Goal: Task Accomplishment & Management: Manage account settings

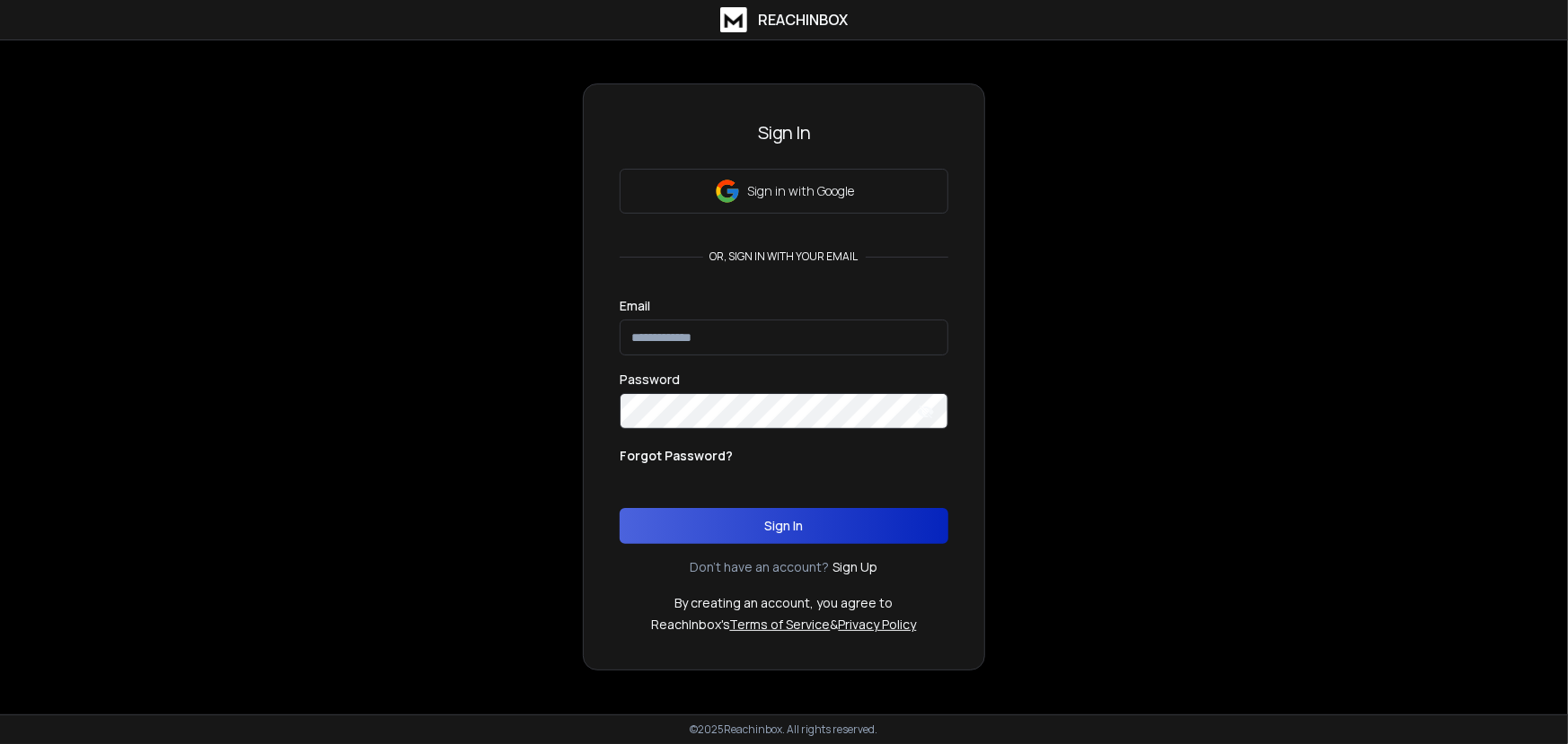
drag, startPoint x: 673, startPoint y: 330, endPoint x: 679, endPoint y: 335, distance: 7.8
click at [673, 330] on input "email" at bounding box center [783, 337] width 329 height 36
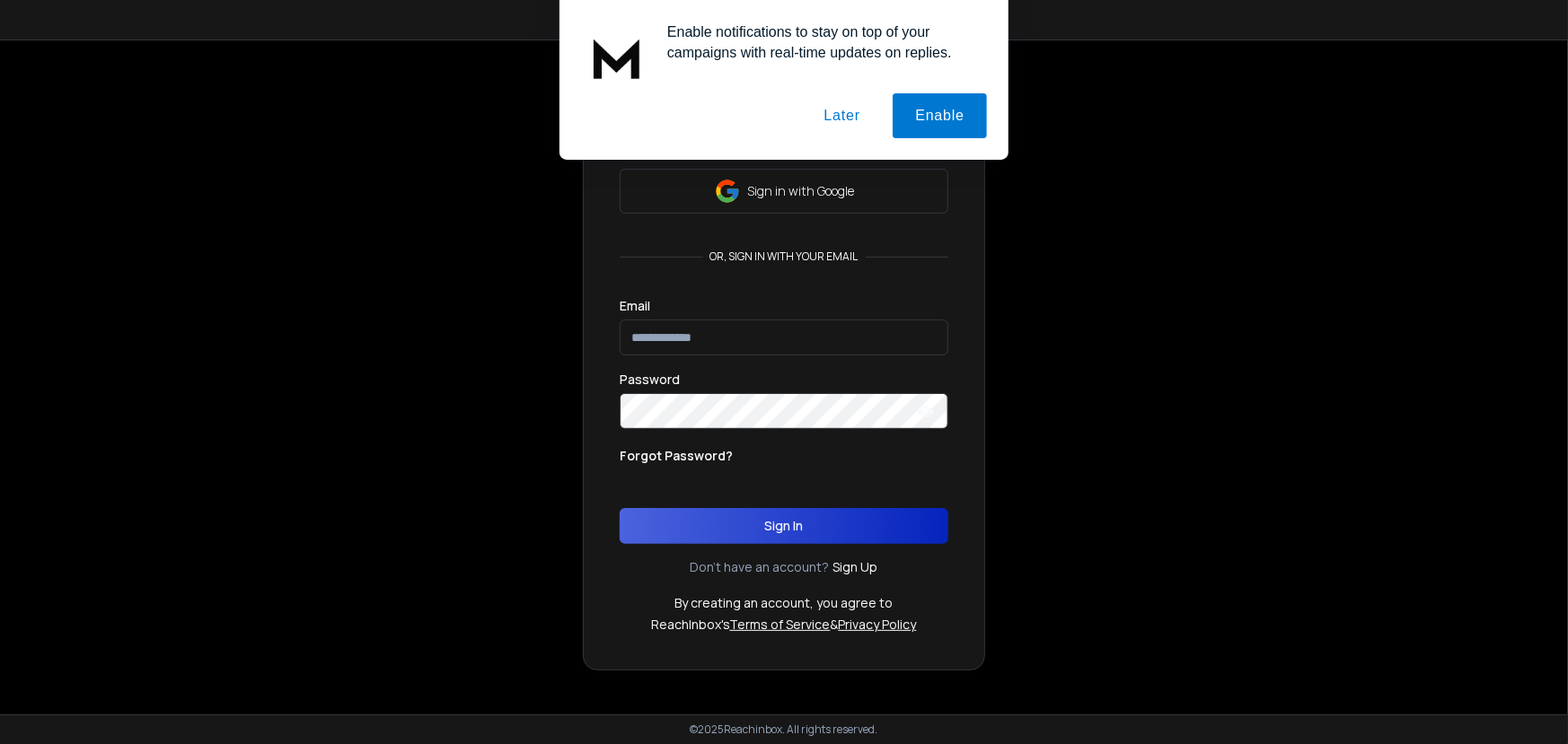
type input "**********"
click at [394, 410] on div "**********" at bounding box center [784, 377] width 1568 height 602
click at [847, 112] on button "Later" at bounding box center [841, 116] width 81 height 45
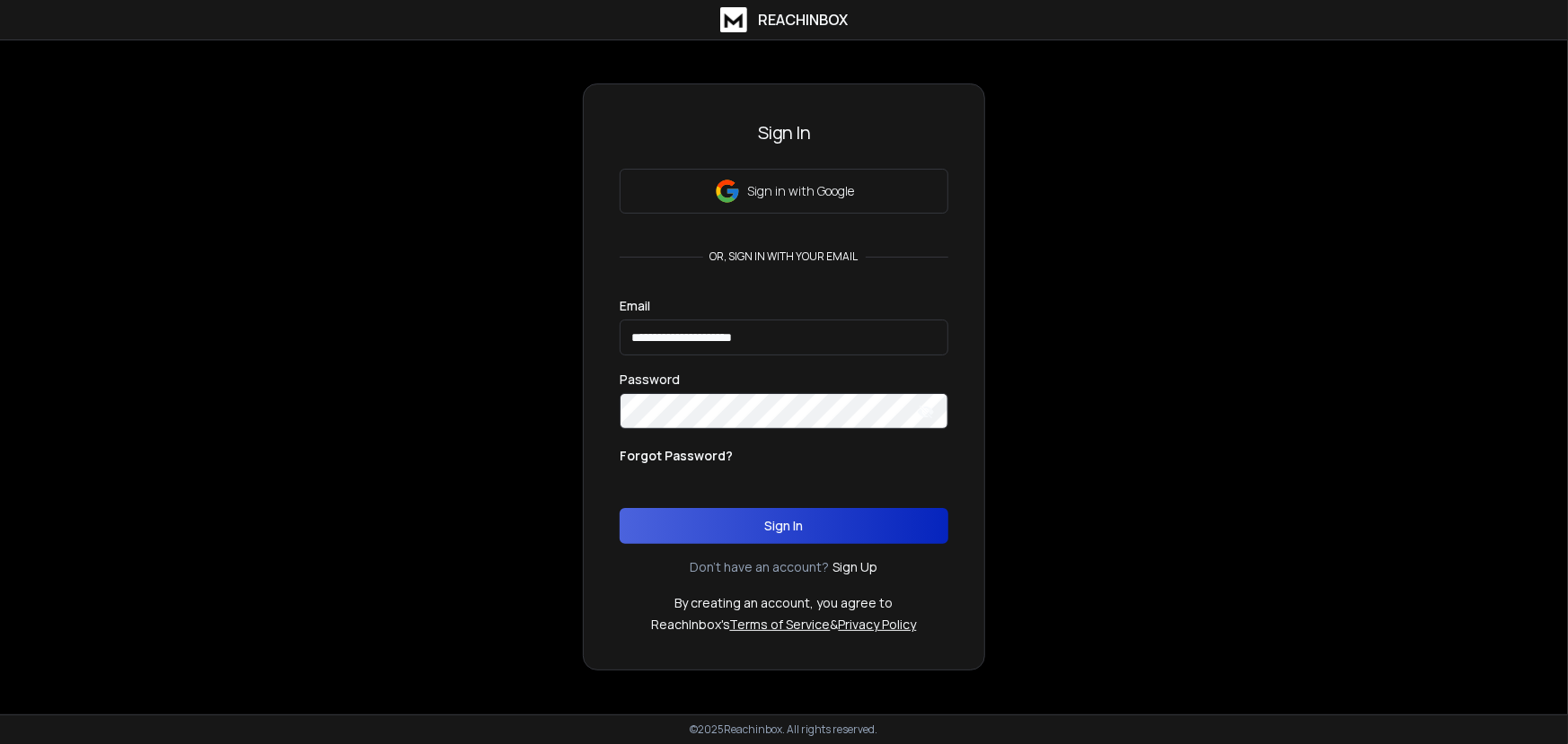
click at [760, 523] on button "Sign In" at bounding box center [783, 526] width 329 height 36
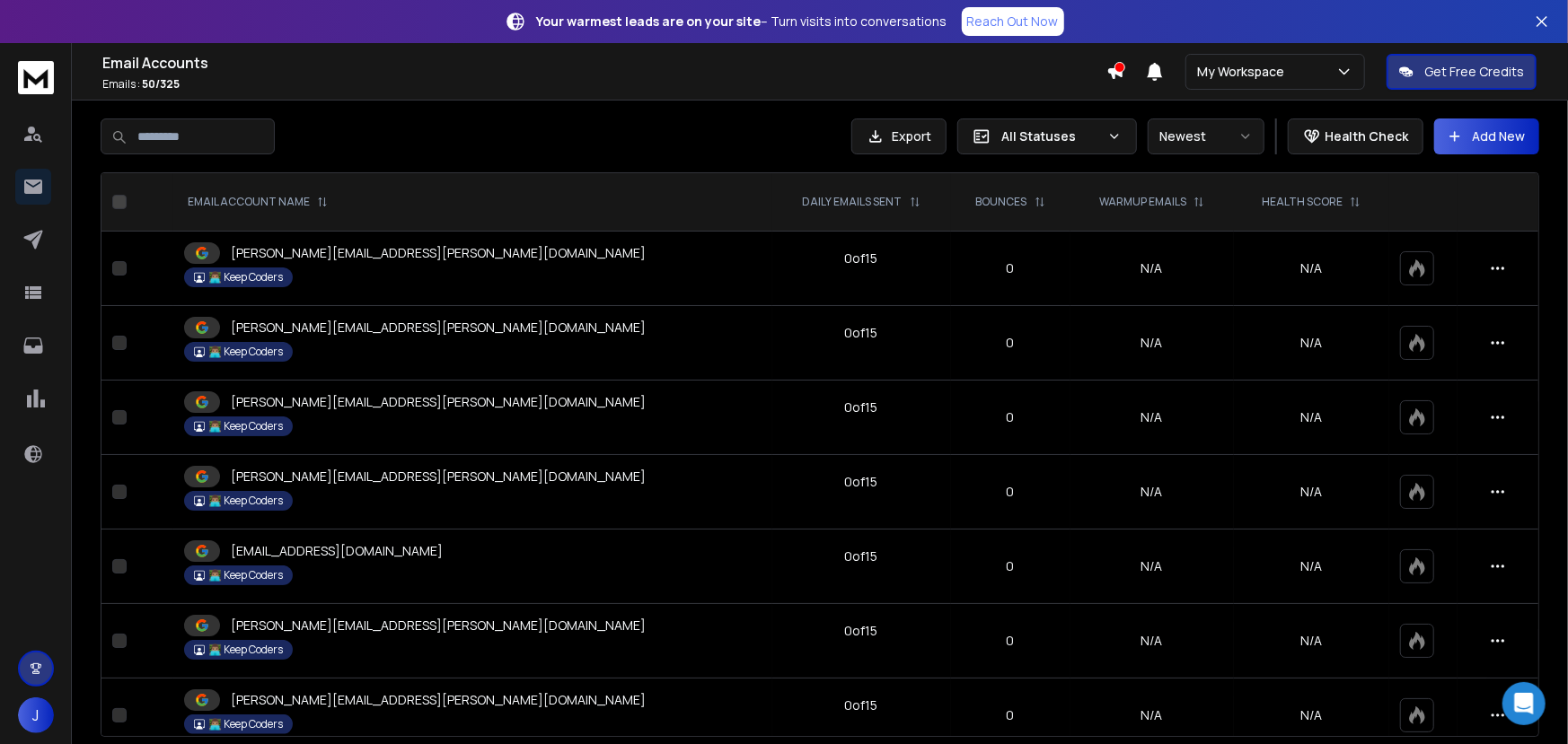
click at [1533, 24] on icon at bounding box center [1541, 21] width 16 height 16
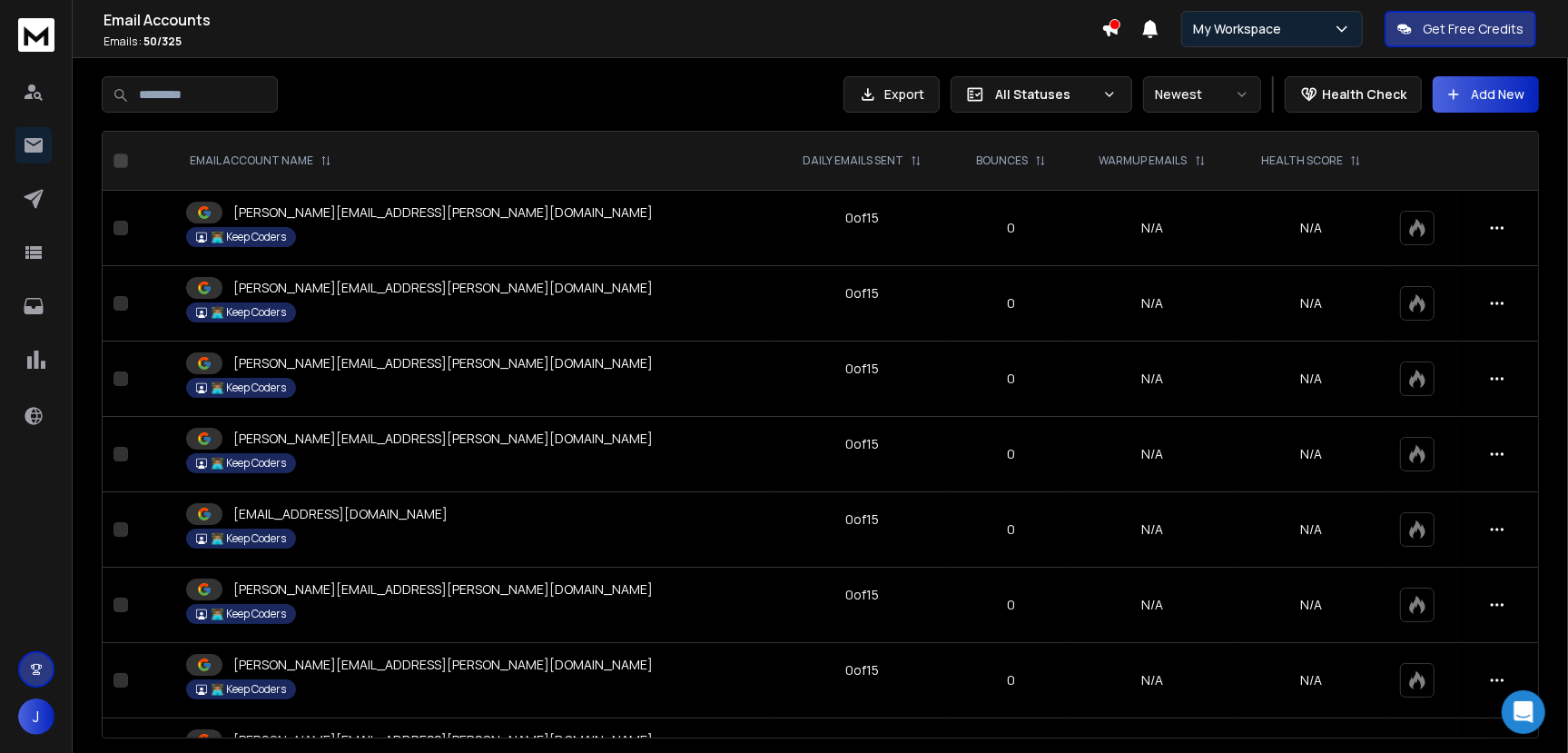
click at [1276, 29] on p "My Workspace" at bounding box center [1240, 29] width 95 height 18
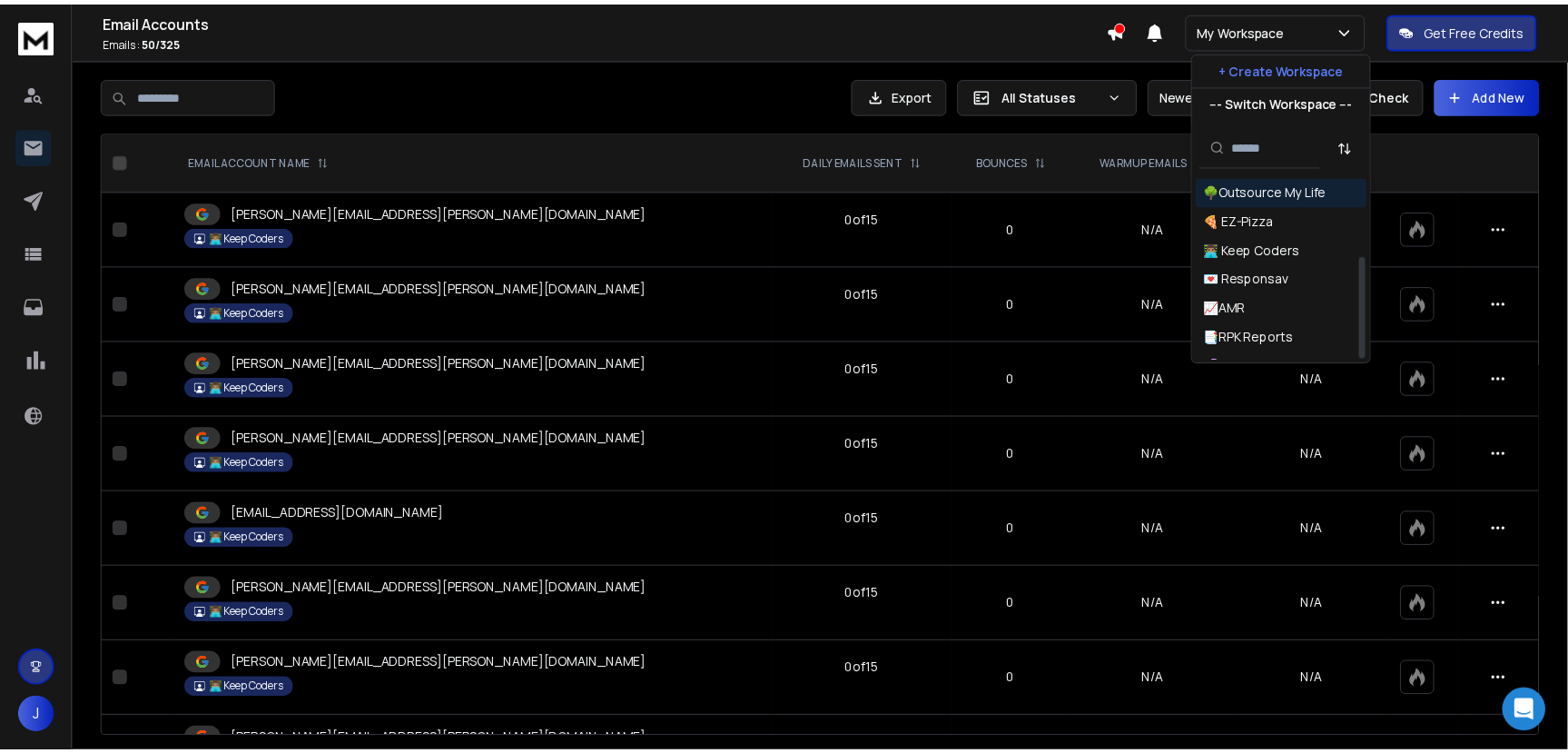
scroll to position [137, 0]
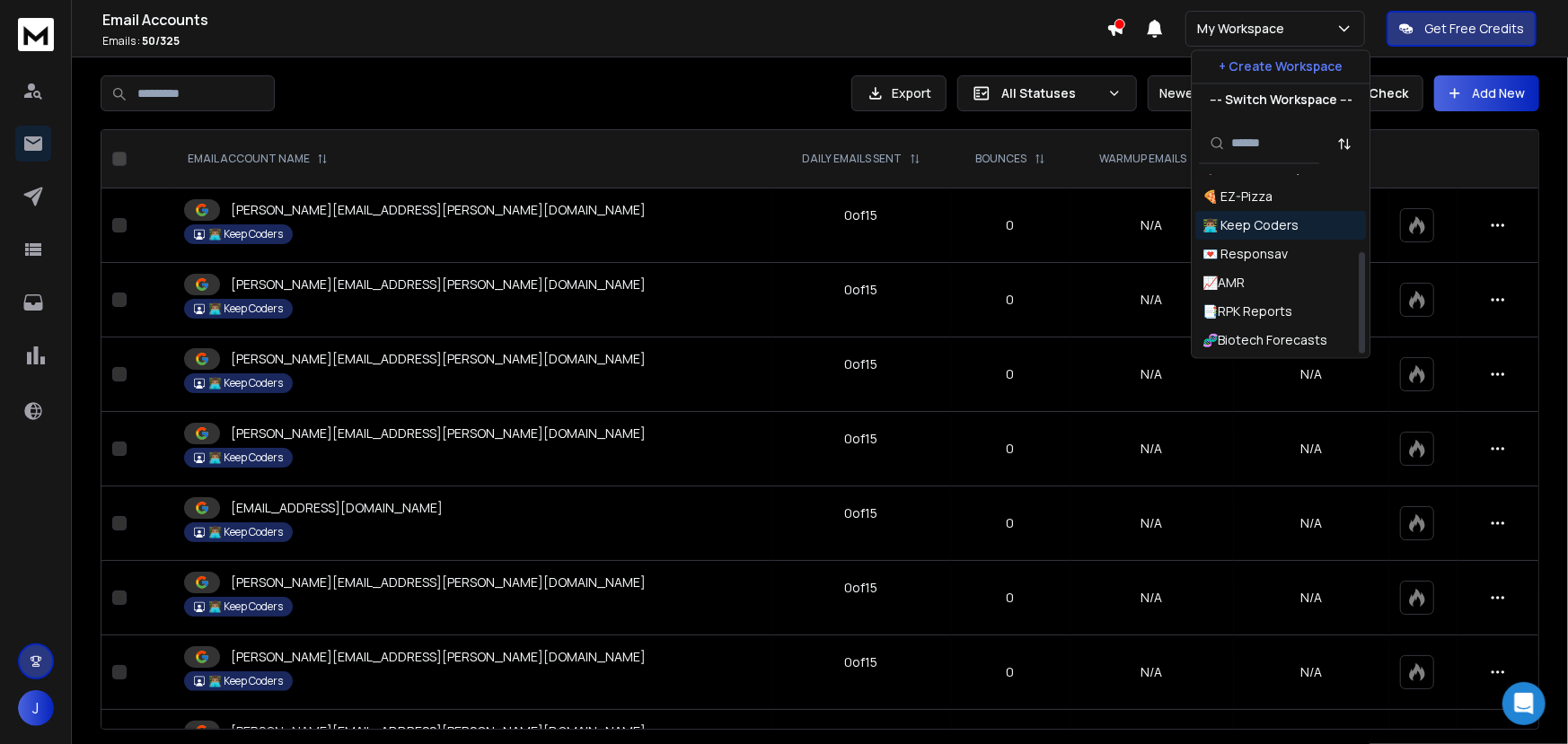
click at [1266, 226] on div "👨🏽‍💻 Keep Coders" at bounding box center [1250, 225] width 96 height 18
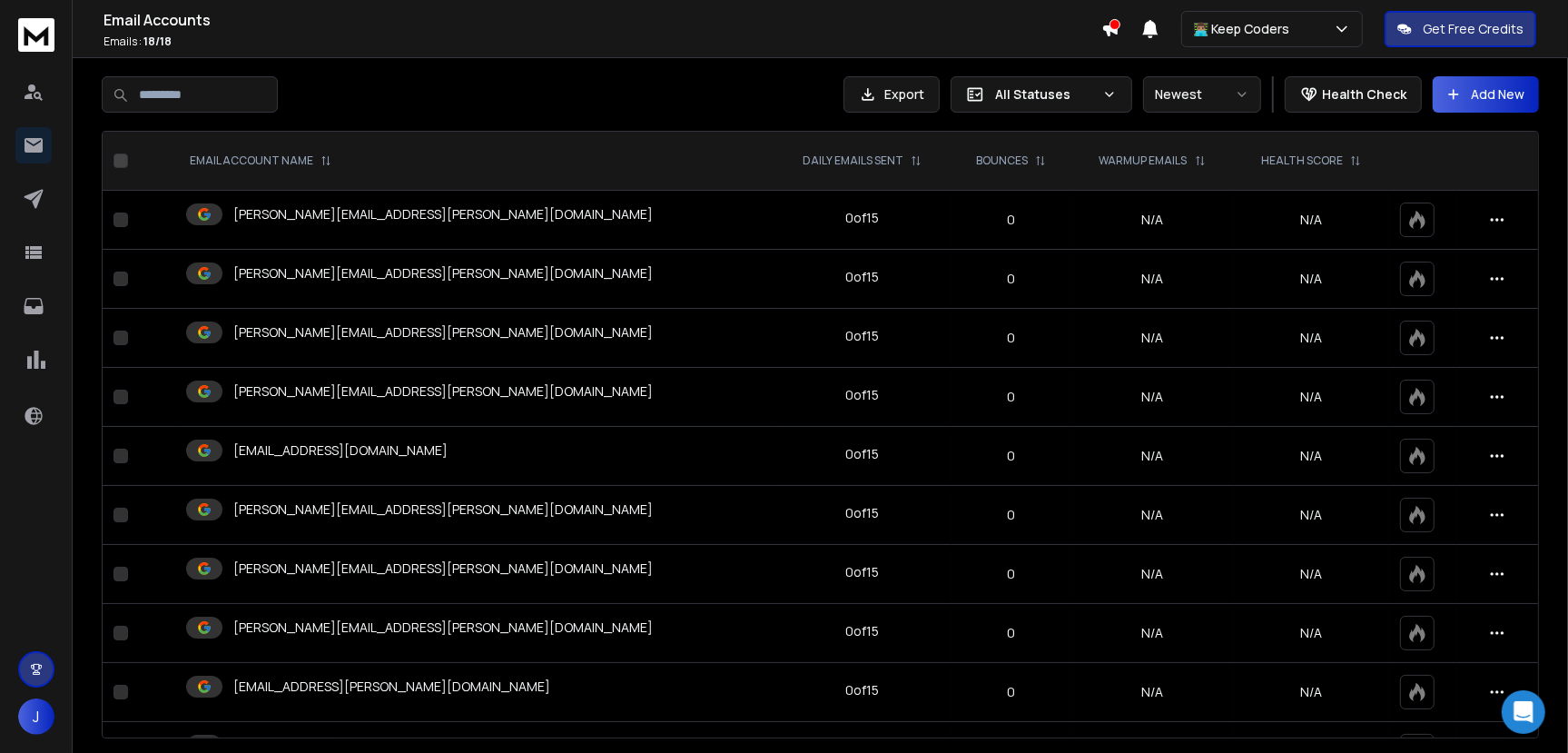
click at [1484, 99] on button "Add New" at bounding box center [1485, 94] width 106 height 36
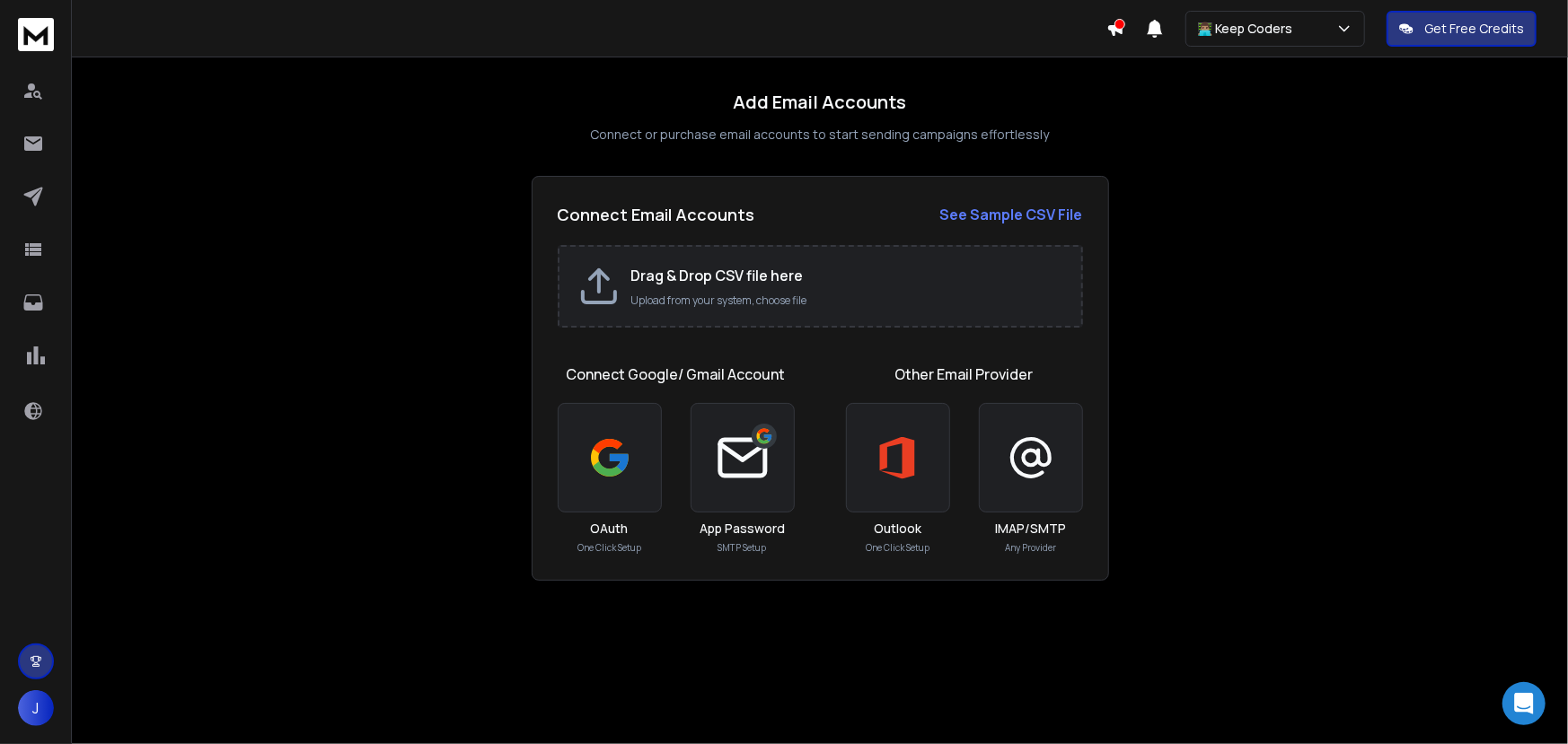
click at [619, 446] on icon at bounding box center [607, 445] width 29 height 14
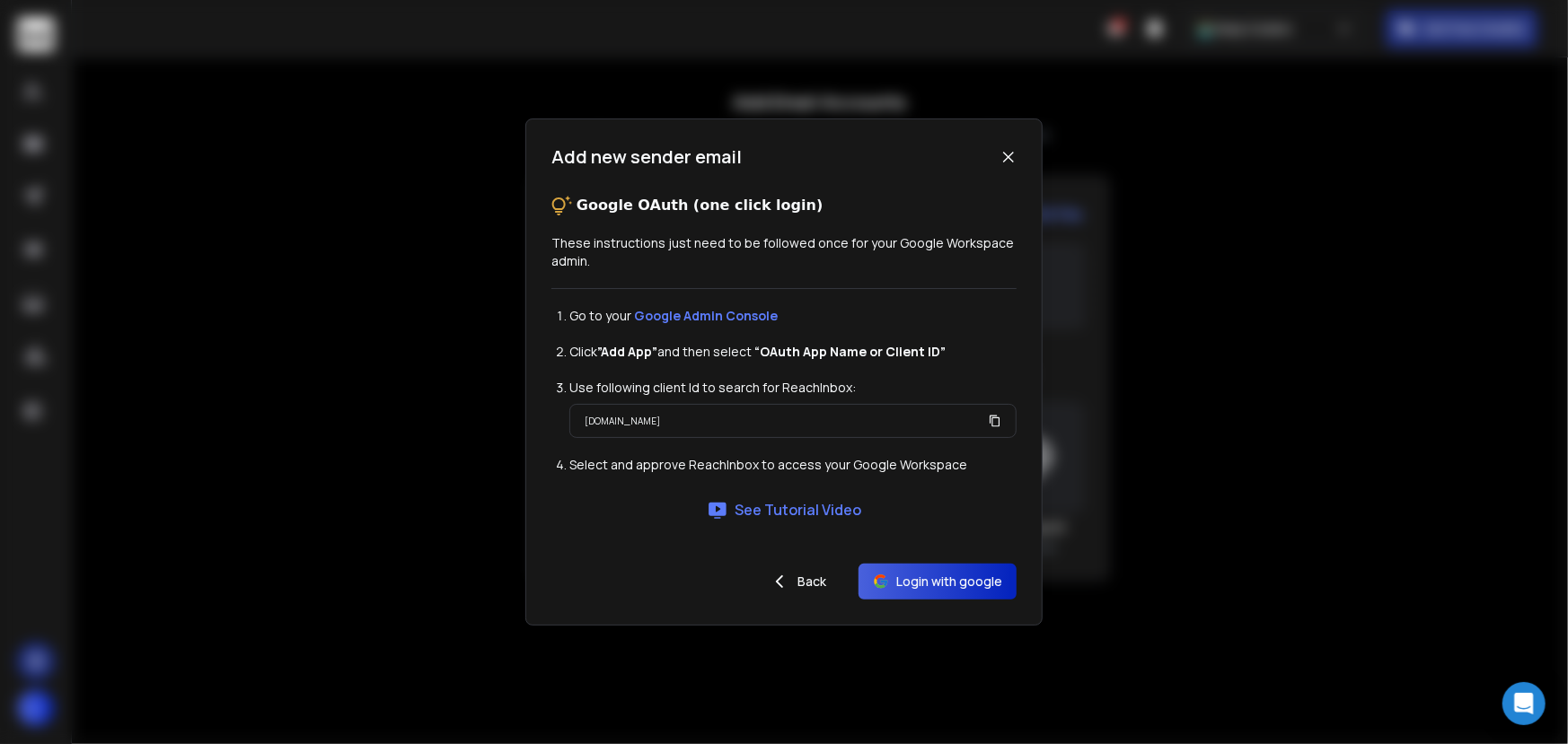
click at [942, 572] on button "Login with google" at bounding box center [938, 581] width 158 height 36
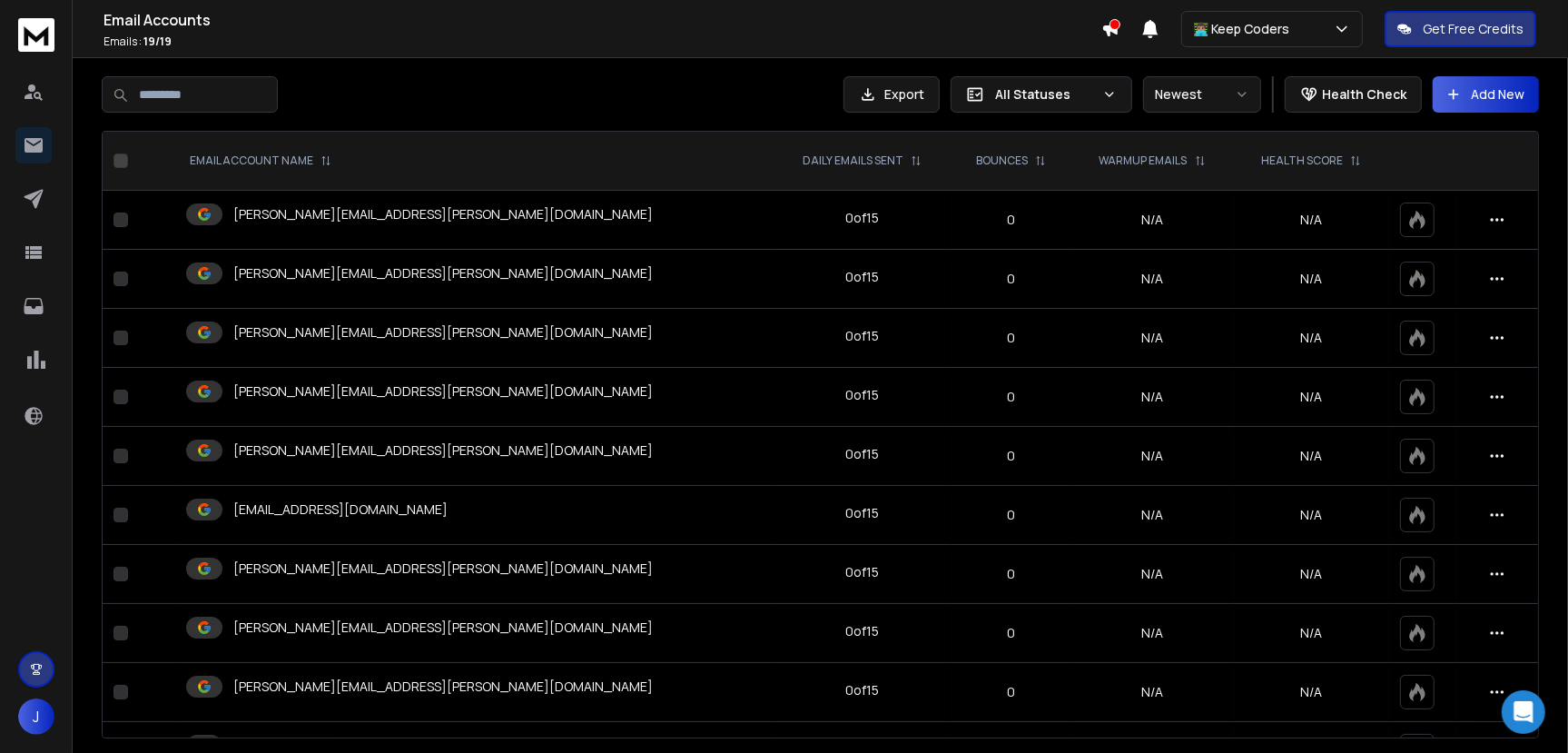
click at [1497, 95] on button "Add New" at bounding box center [1485, 94] width 106 height 36
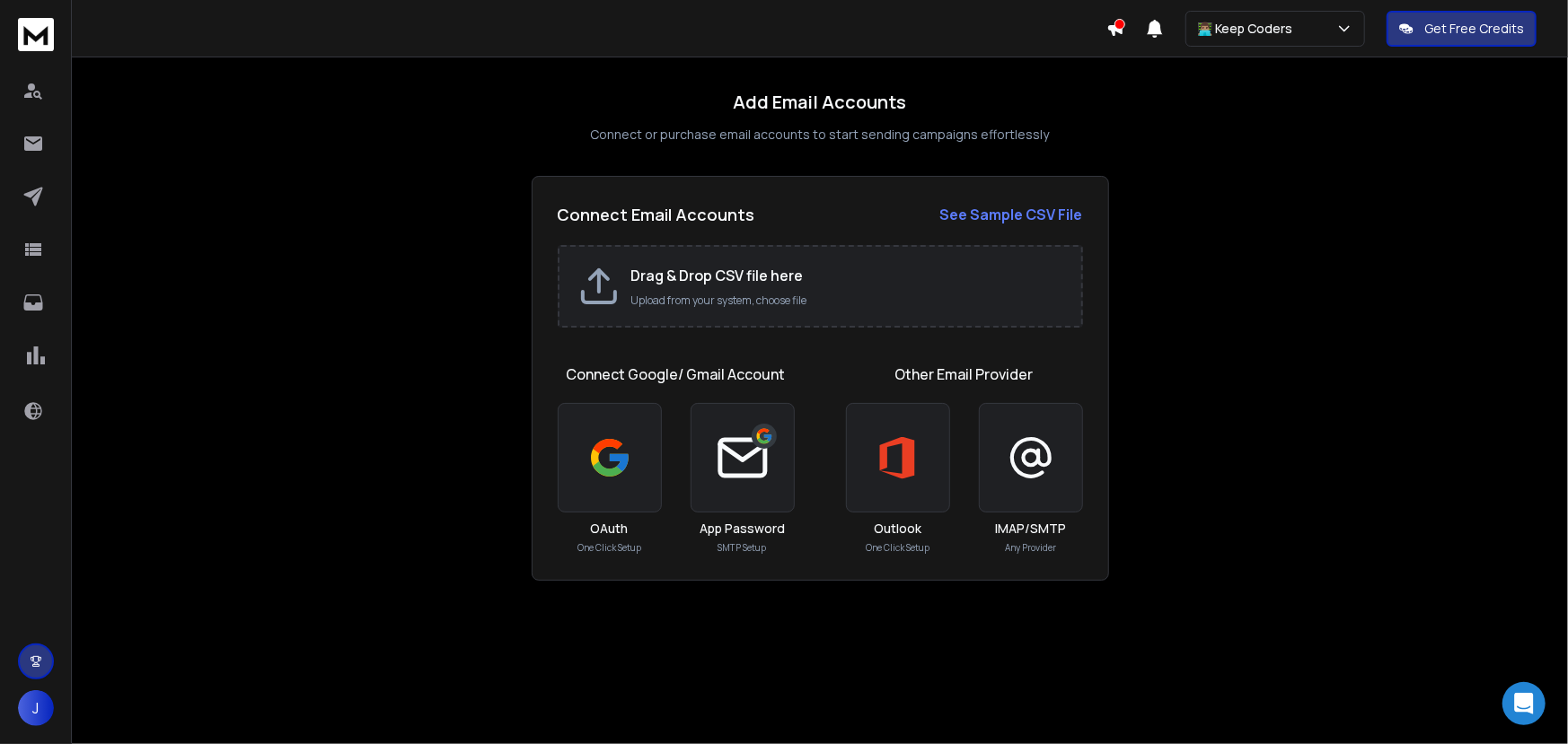
click at [640, 440] on div at bounding box center [610, 458] width 105 height 109
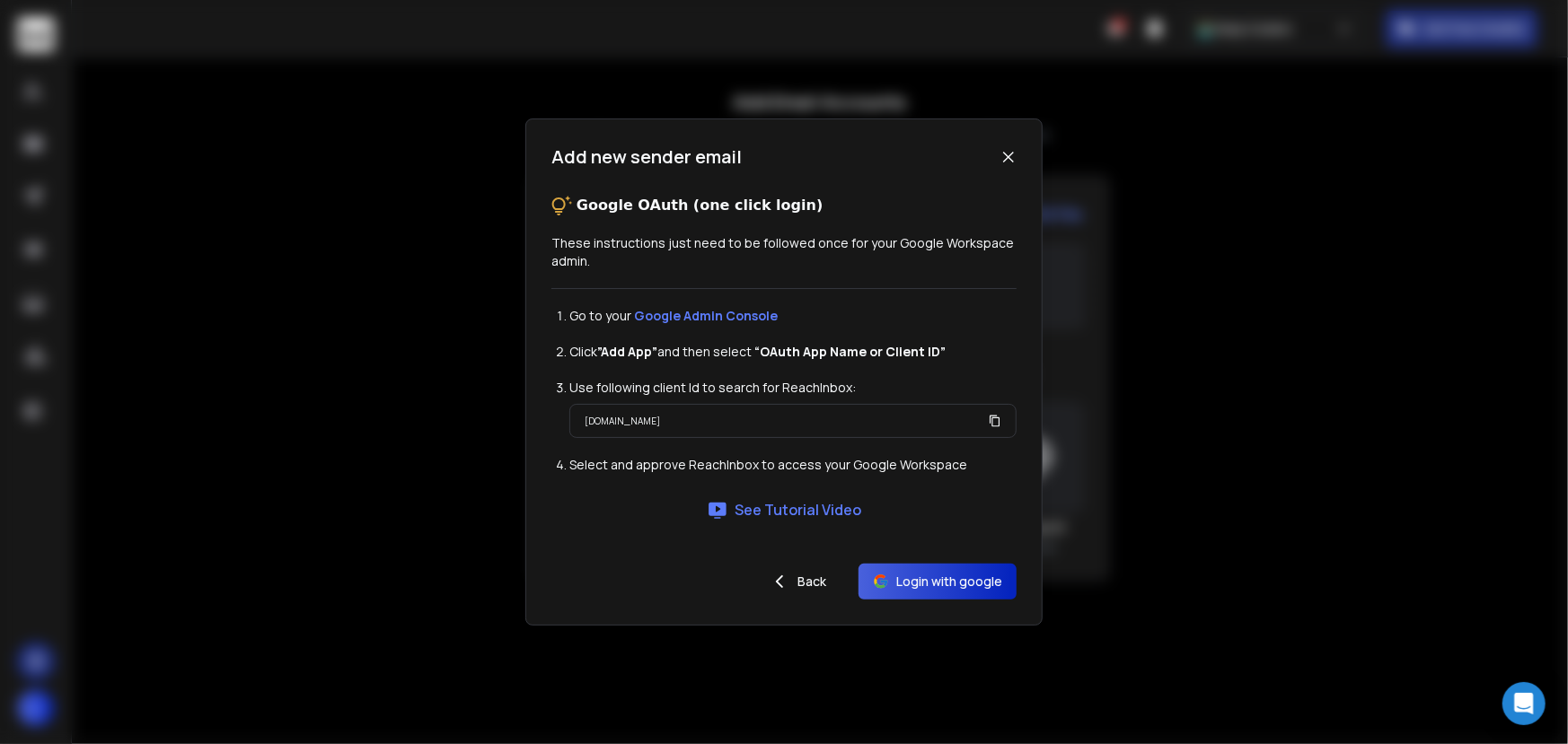
click at [915, 567] on button "Login with google" at bounding box center [938, 581] width 158 height 36
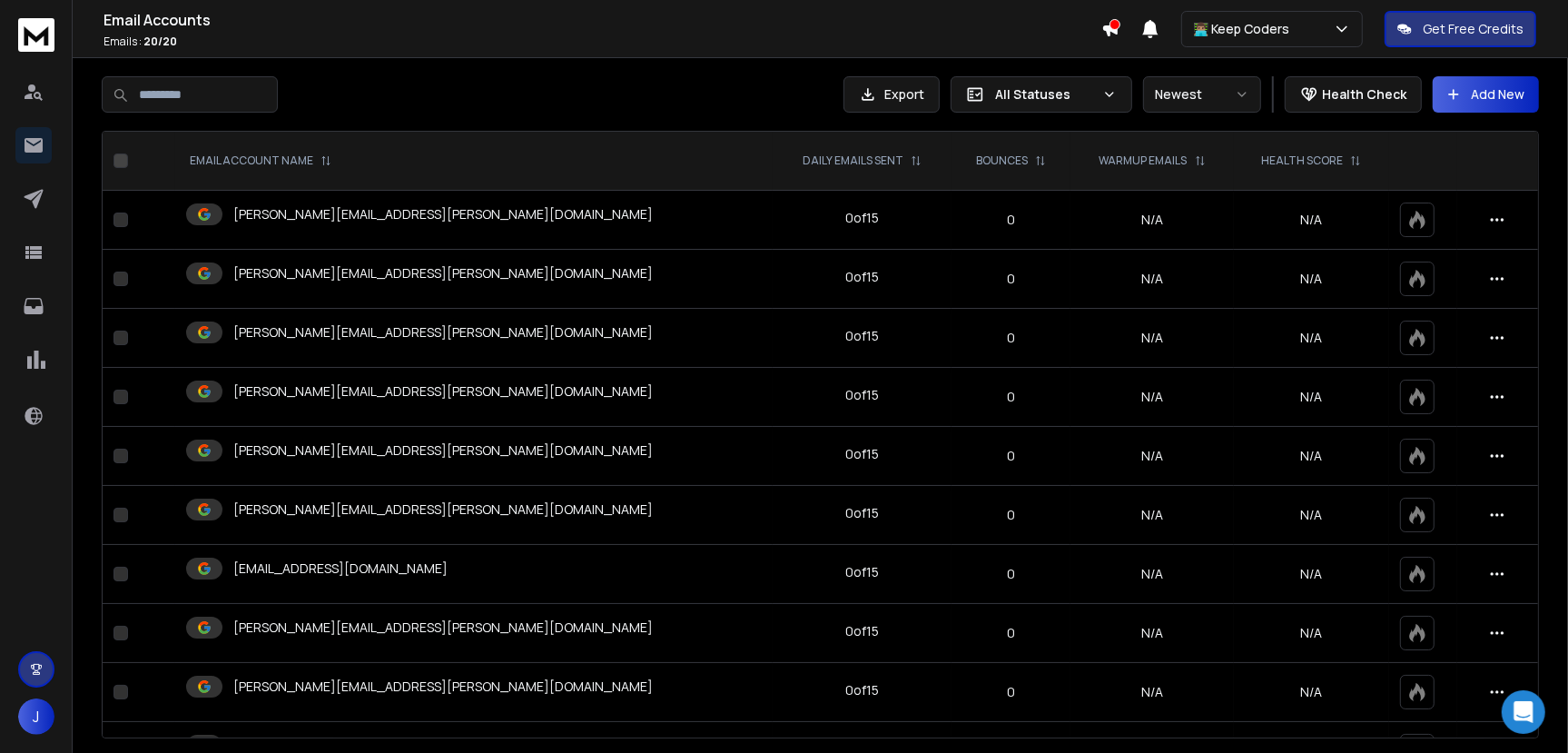
click at [1501, 97] on button "Add New" at bounding box center [1485, 94] width 106 height 36
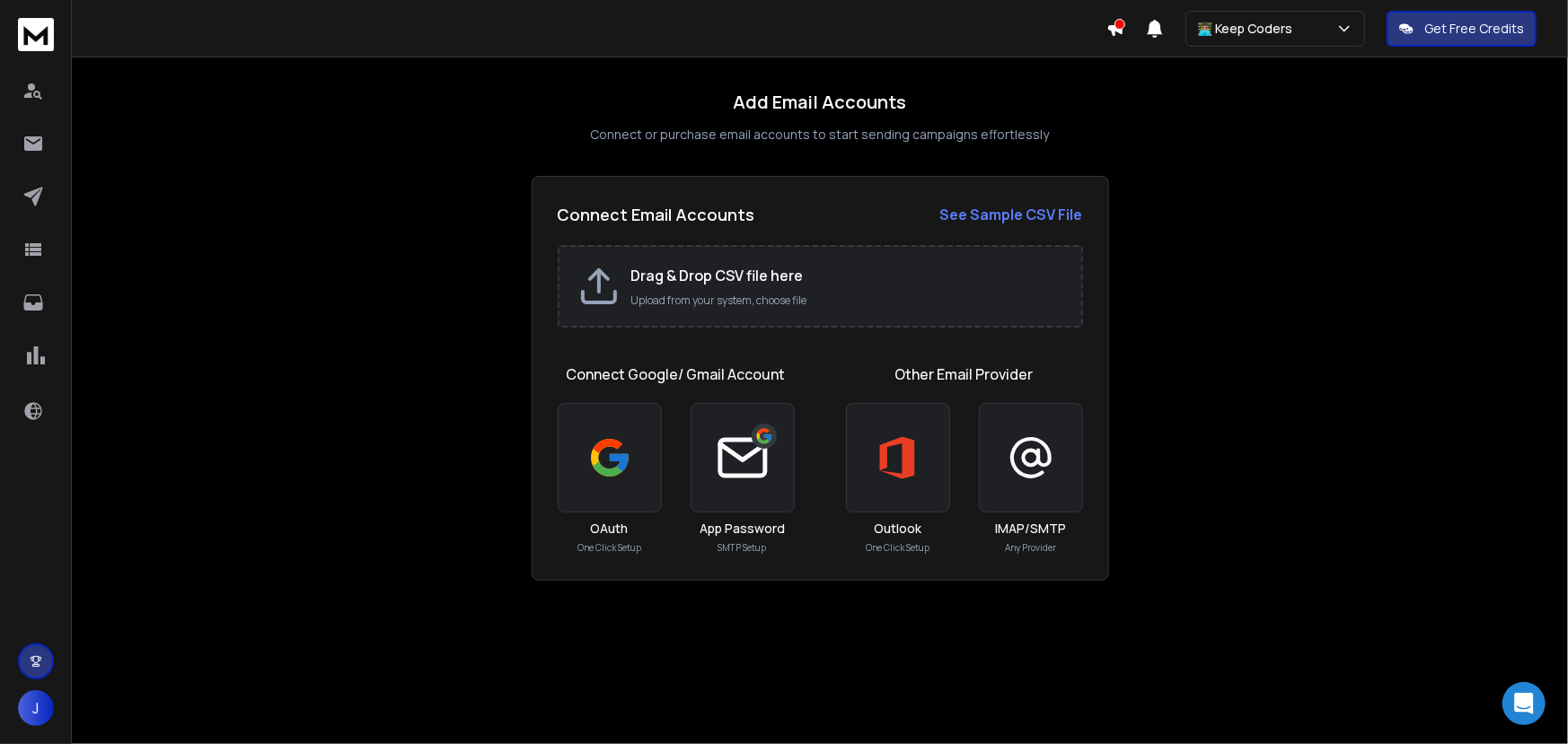
click at [632, 432] on div at bounding box center [610, 458] width 105 height 109
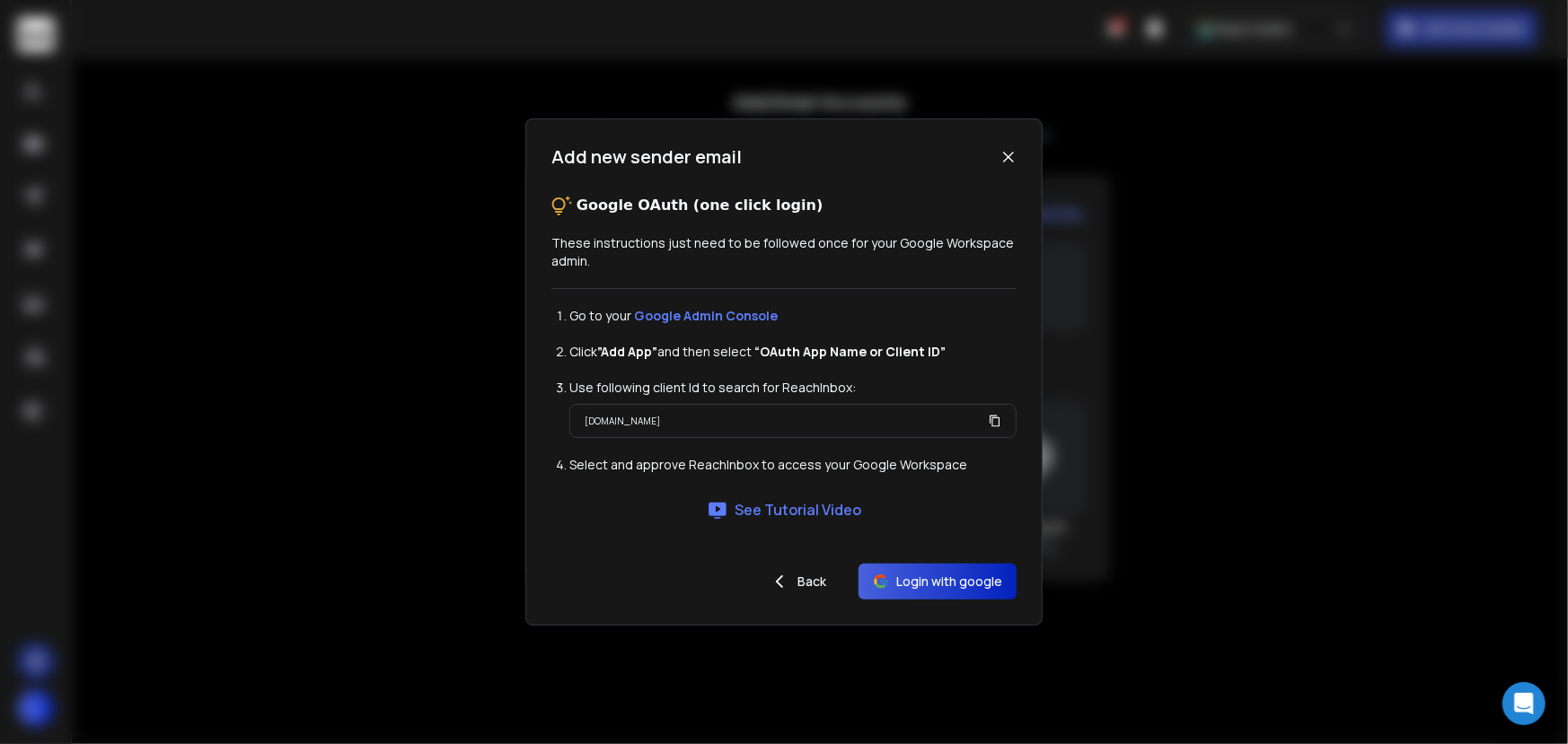
click at [913, 572] on button "Login with google" at bounding box center [938, 581] width 158 height 36
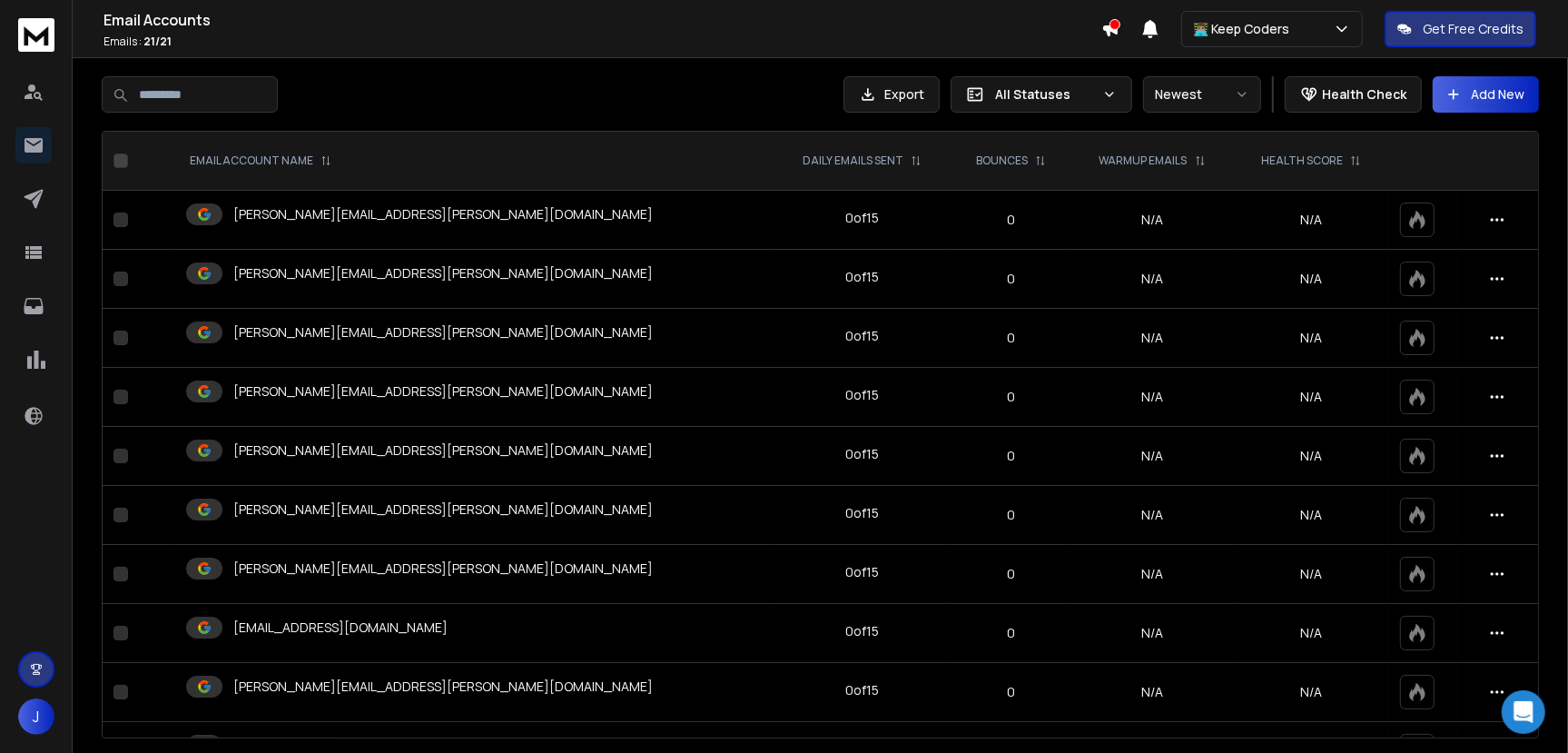
click at [1461, 87] on button "Add New" at bounding box center [1485, 94] width 106 height 36
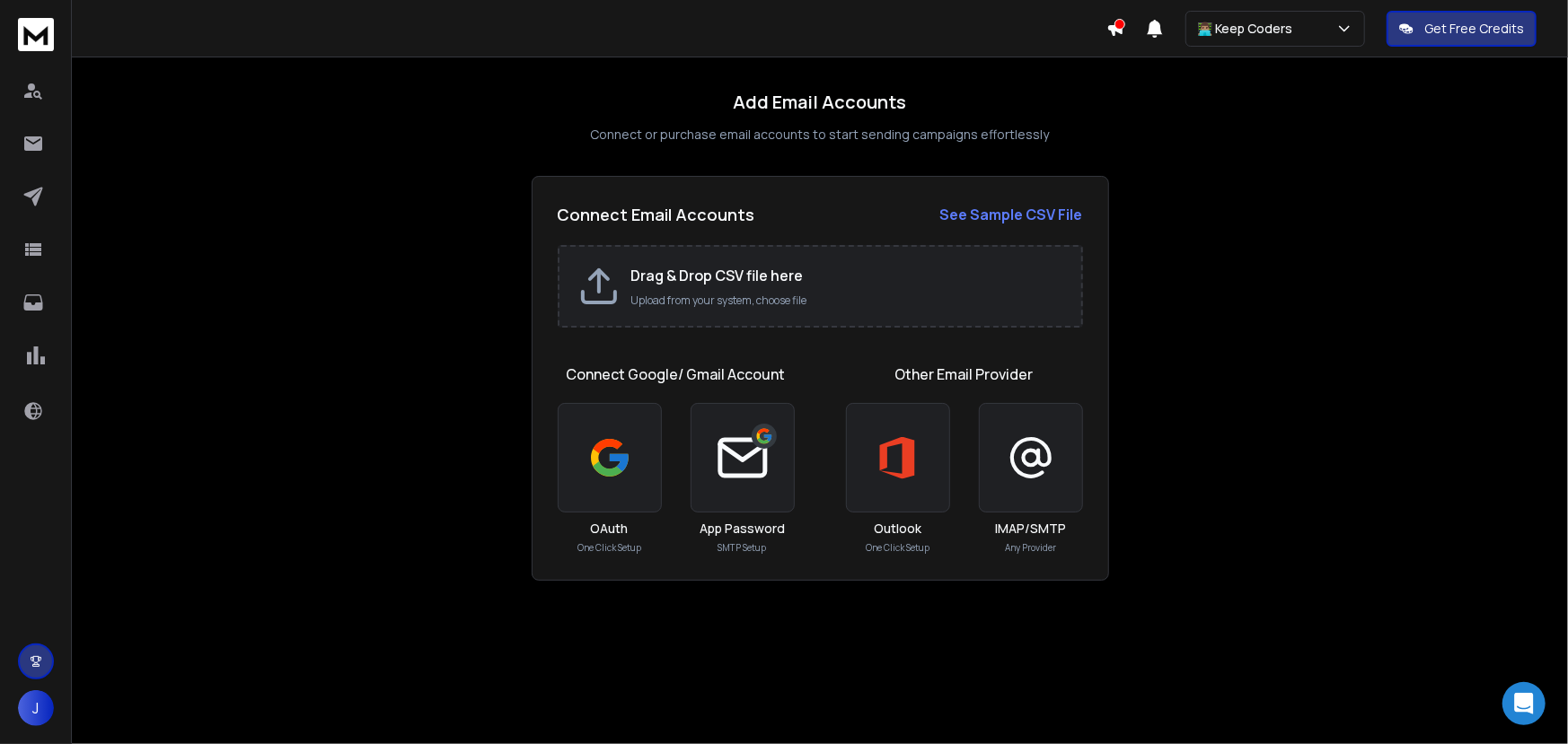
click at [606, 459] on icon at bounding box center [610, 457] width 45 height 54
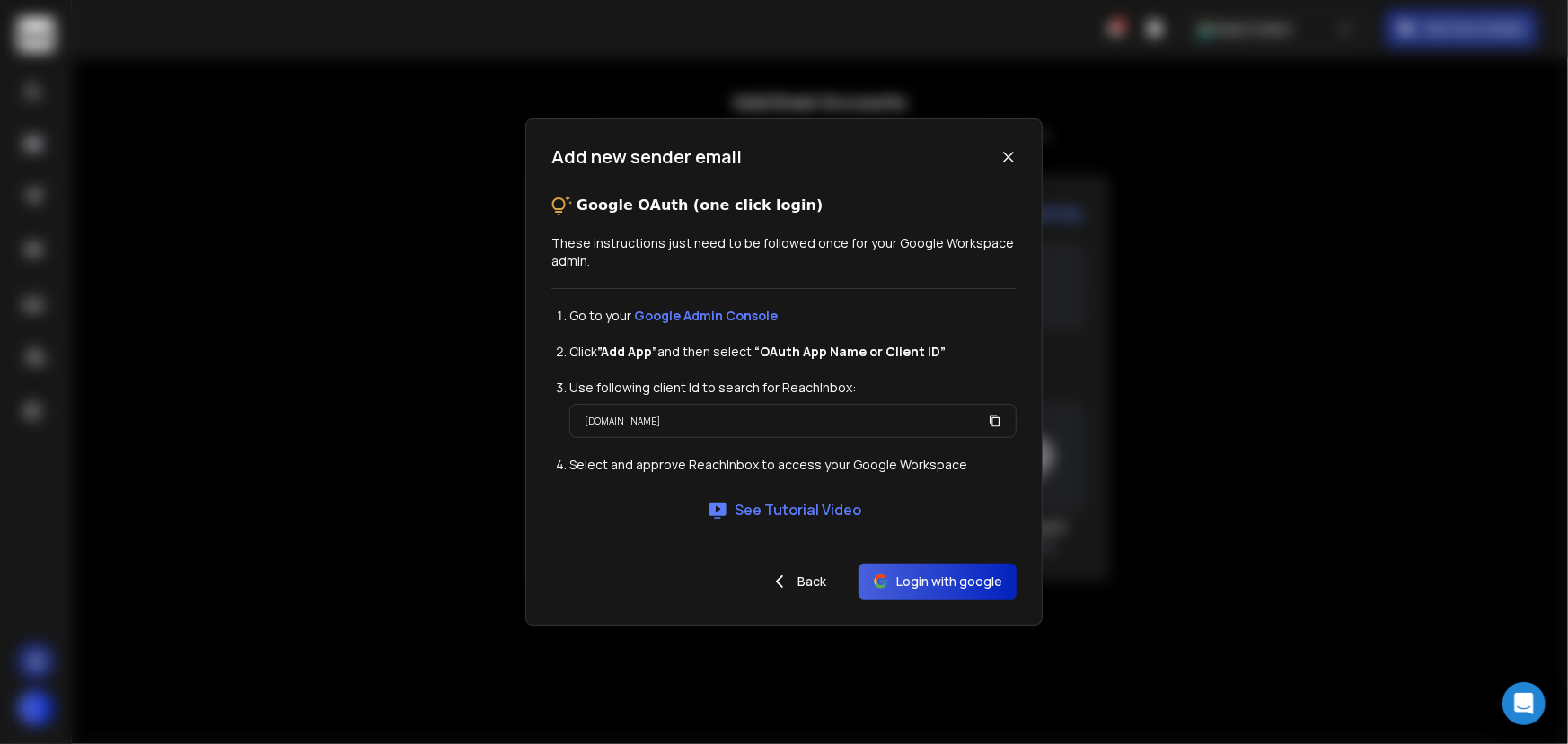
click at [966, 584] on button "Login with google" at bounding box center [938, 581] width 158 height 36
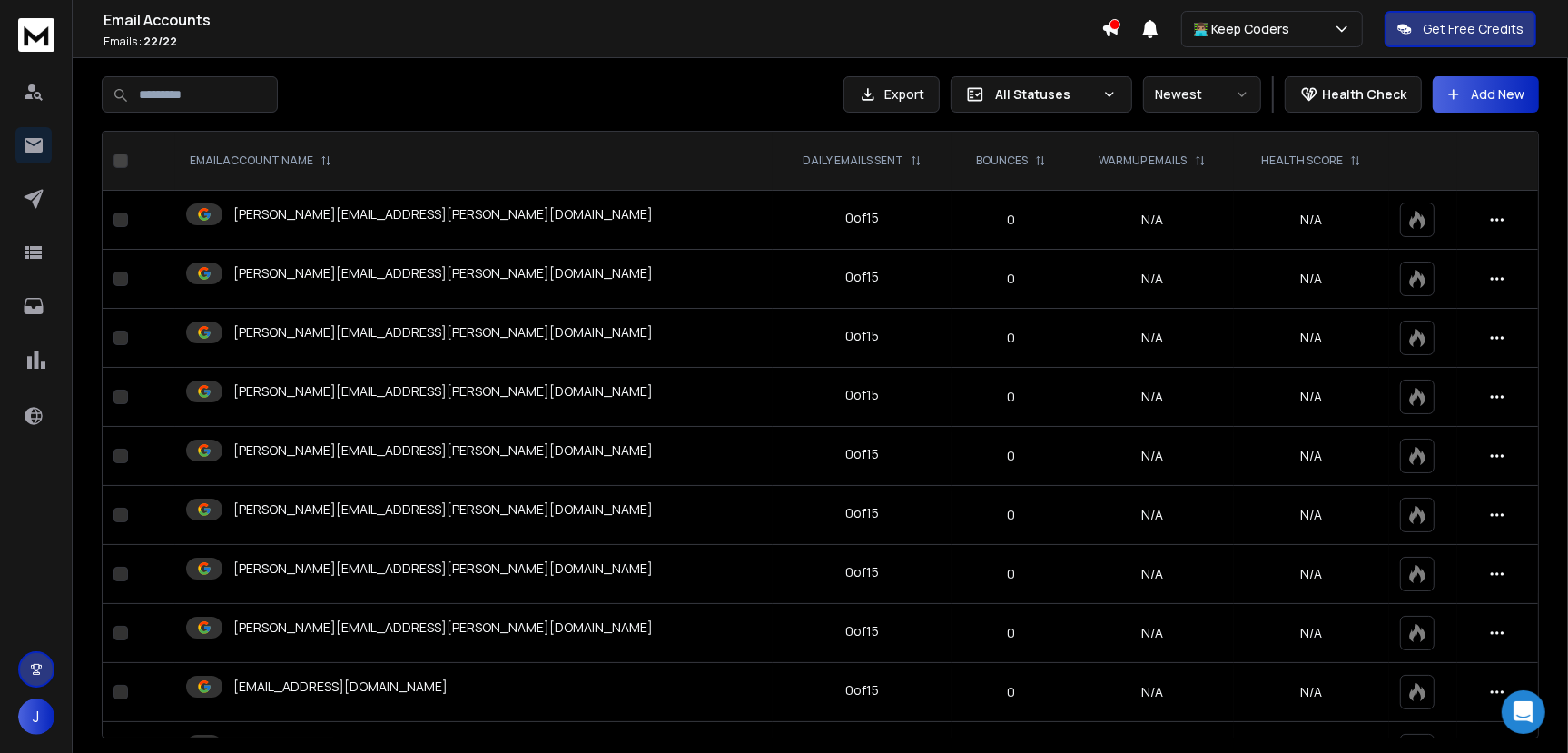
click at [1448, 88] on icon at bounding box center [1453, 93] width 12 height 12
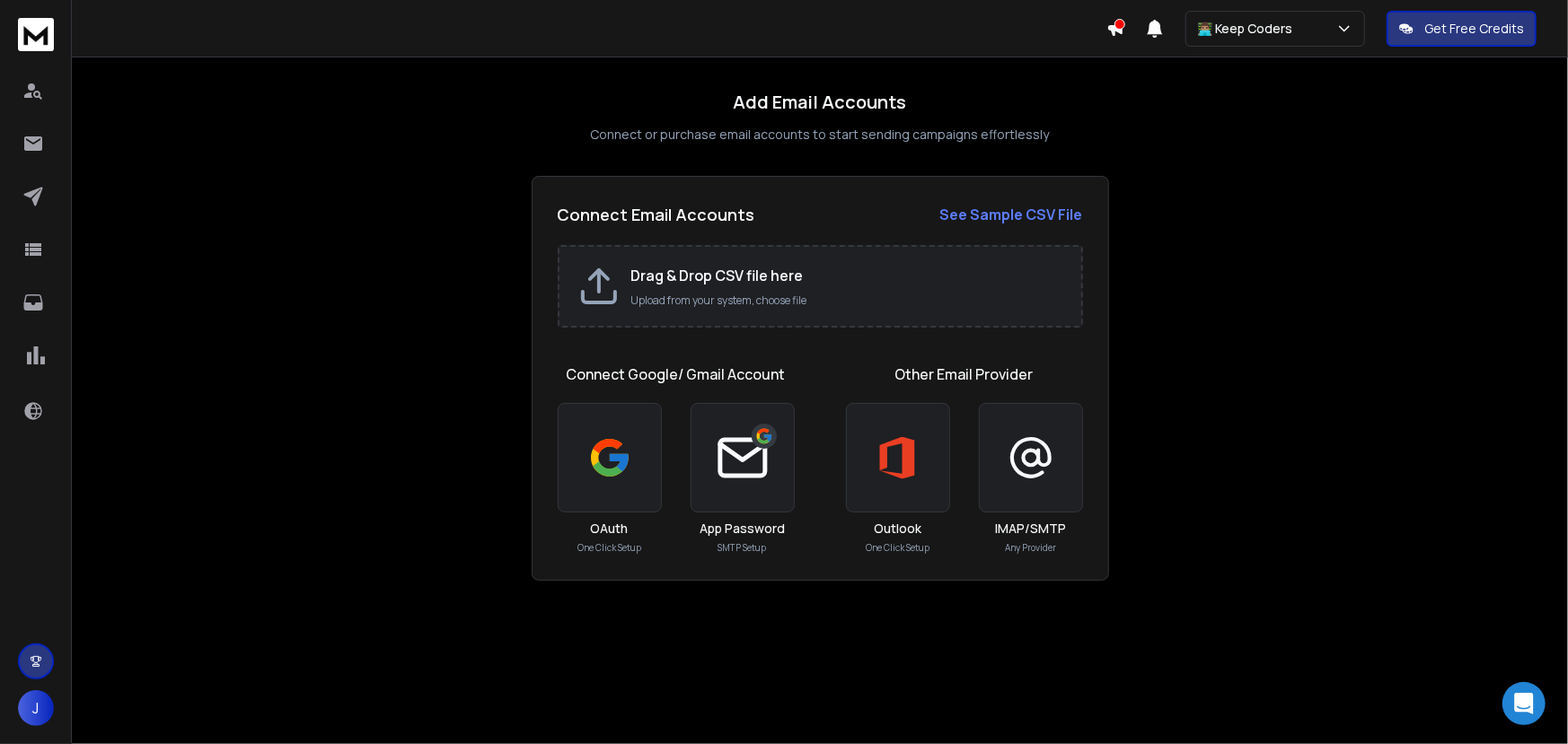
click at [629, 469] on icon at bounding box center [610, 457] width 45 height 54
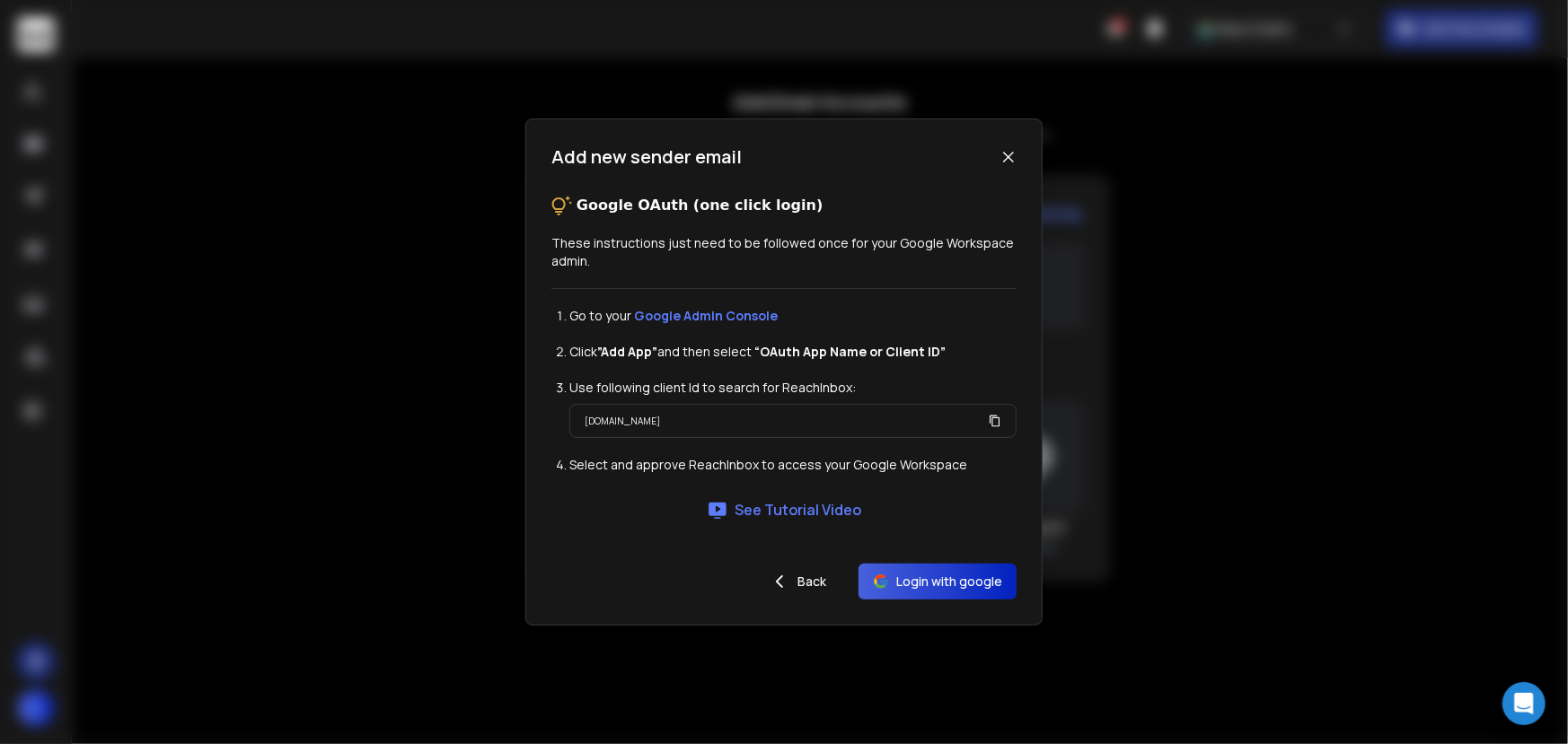
click at [912, 573] on button "Login with google" at bounding box center [938, 581] width 158 height 36
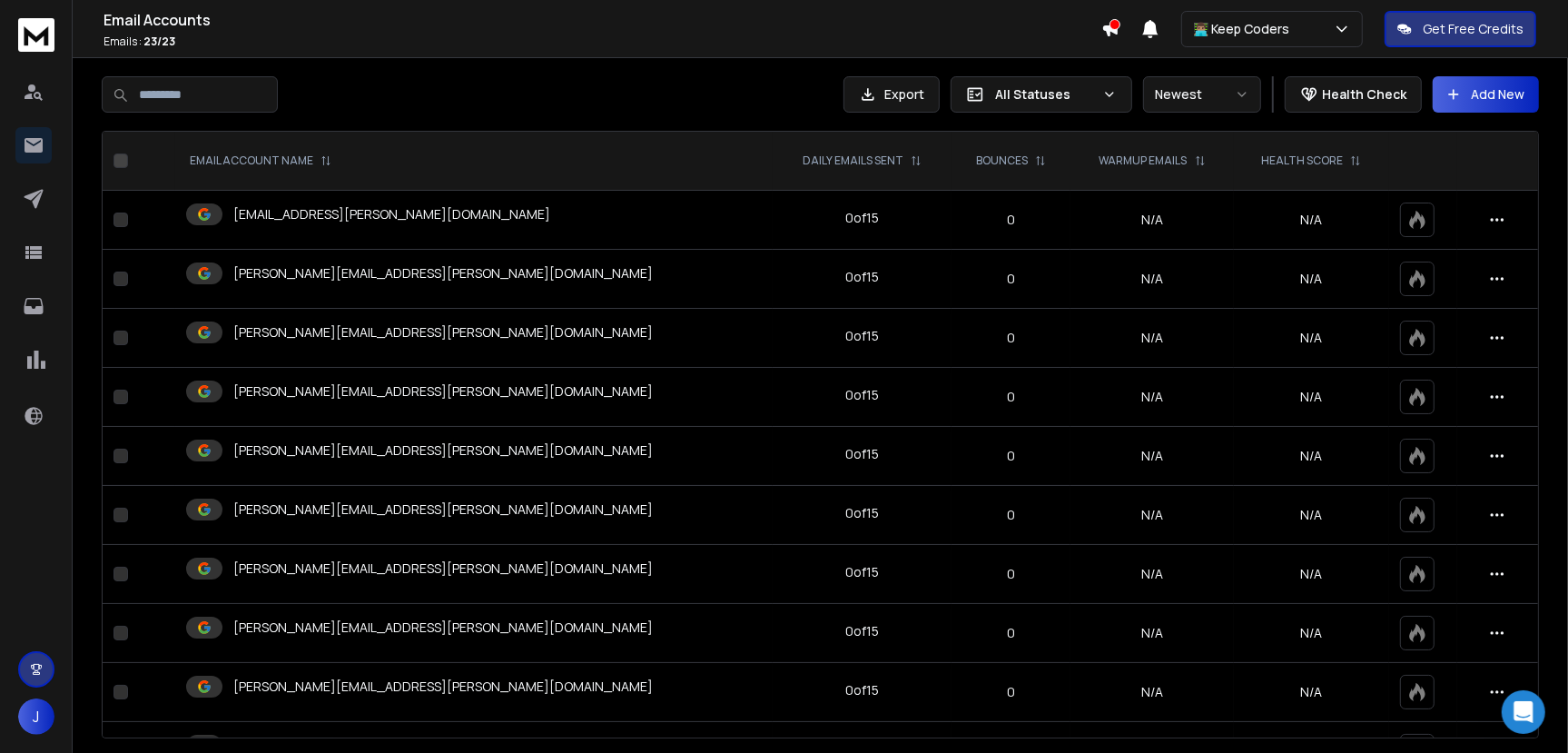
click at [1498, 98] on button "Add New" at bounding box center [1485, 94] width 106 height 36
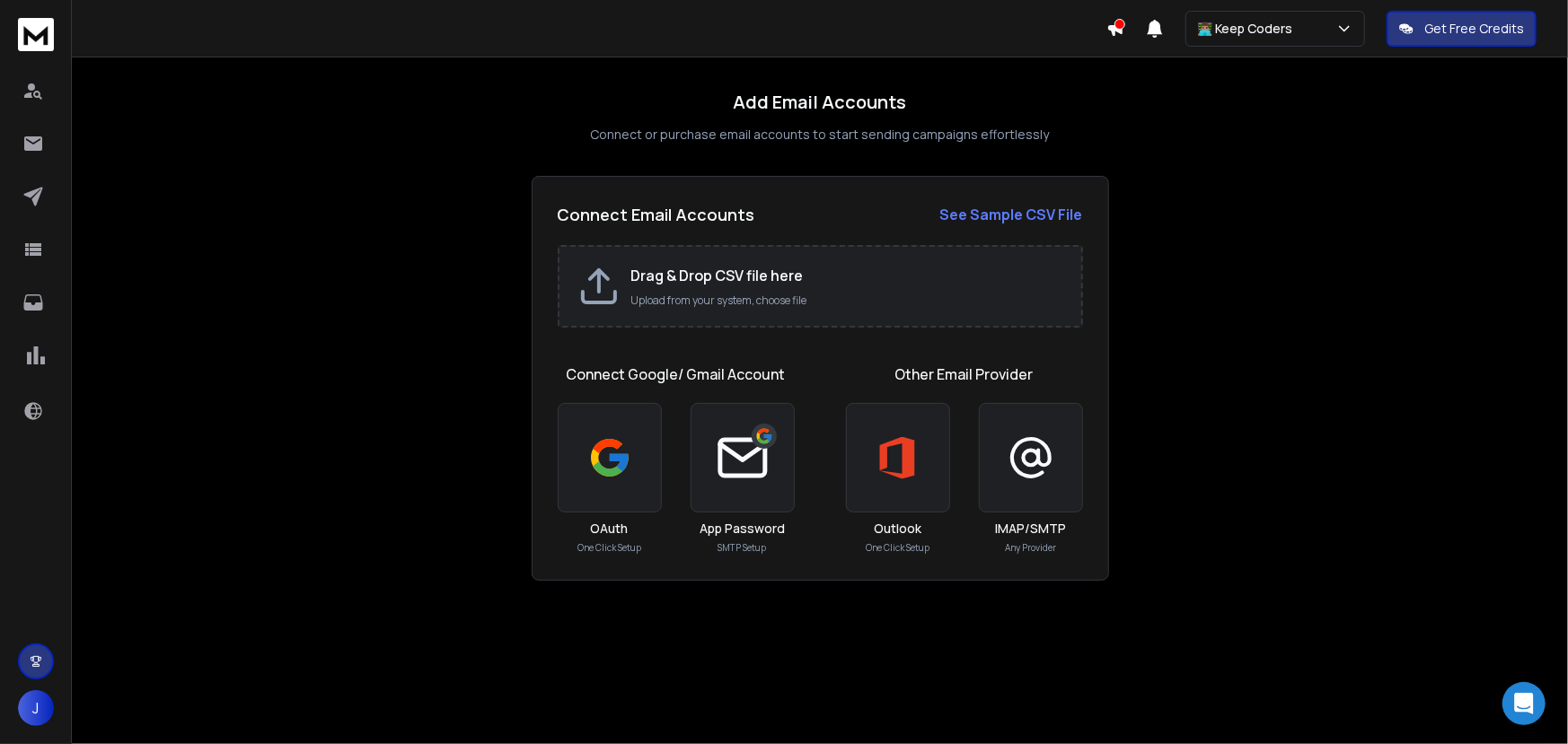
click at [593, 493] on div at bounding box center [610, 458] width 105 height 109
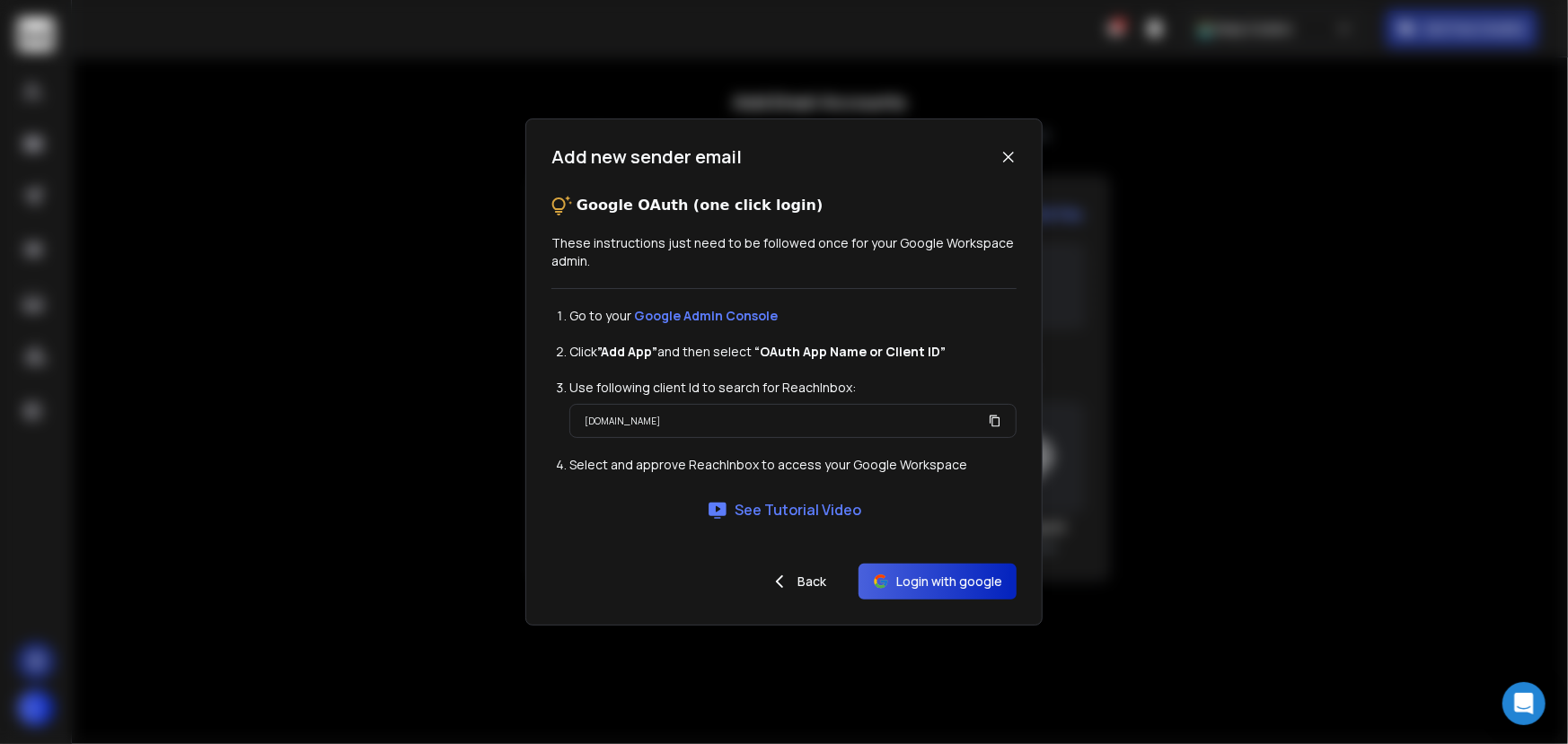
click at [954, 598] on button "Login with google" at bounding box center [938, 581] width 158 height 36
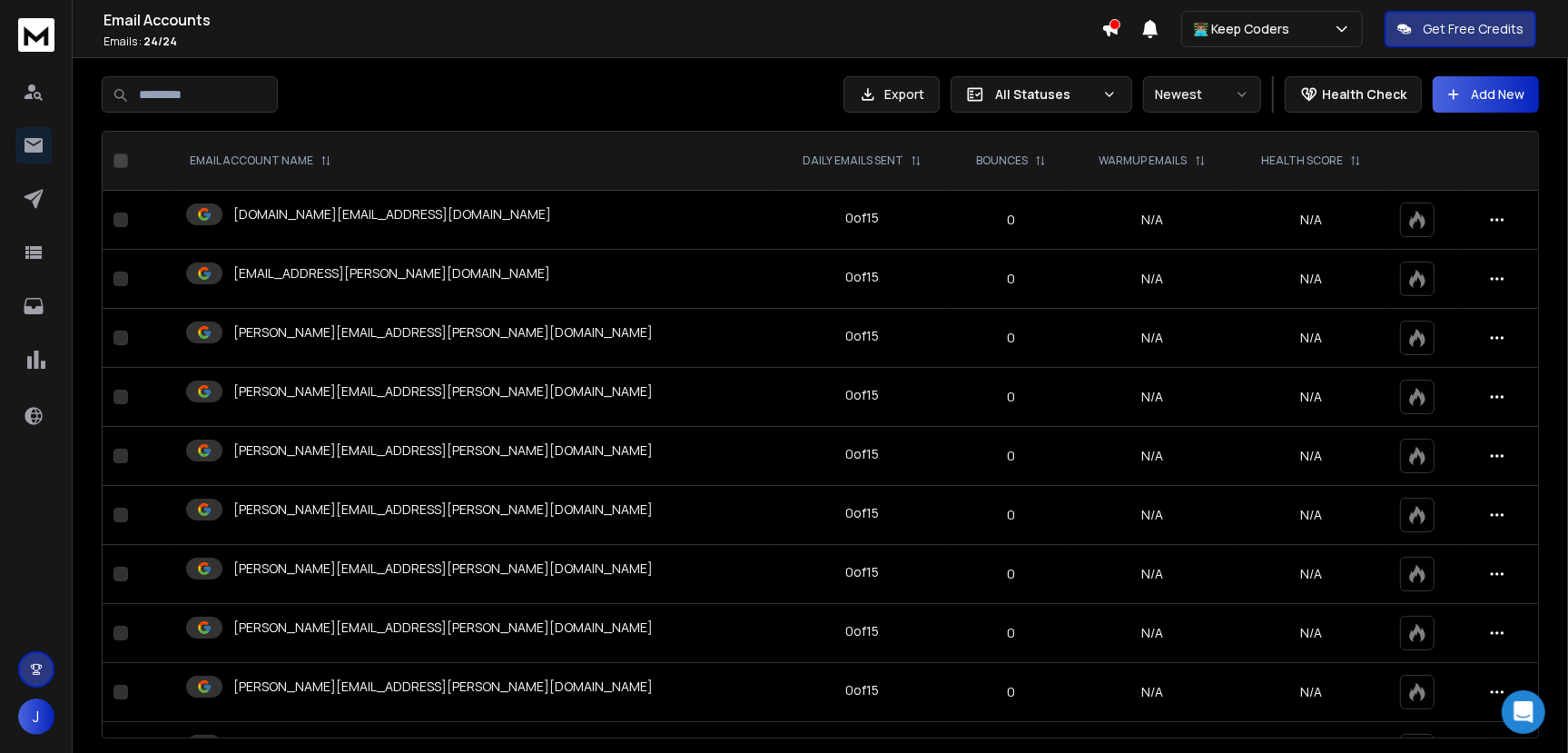
click at [1481, 90] on button "Add New" at bounding box center [1485, 94] width 106 height 36
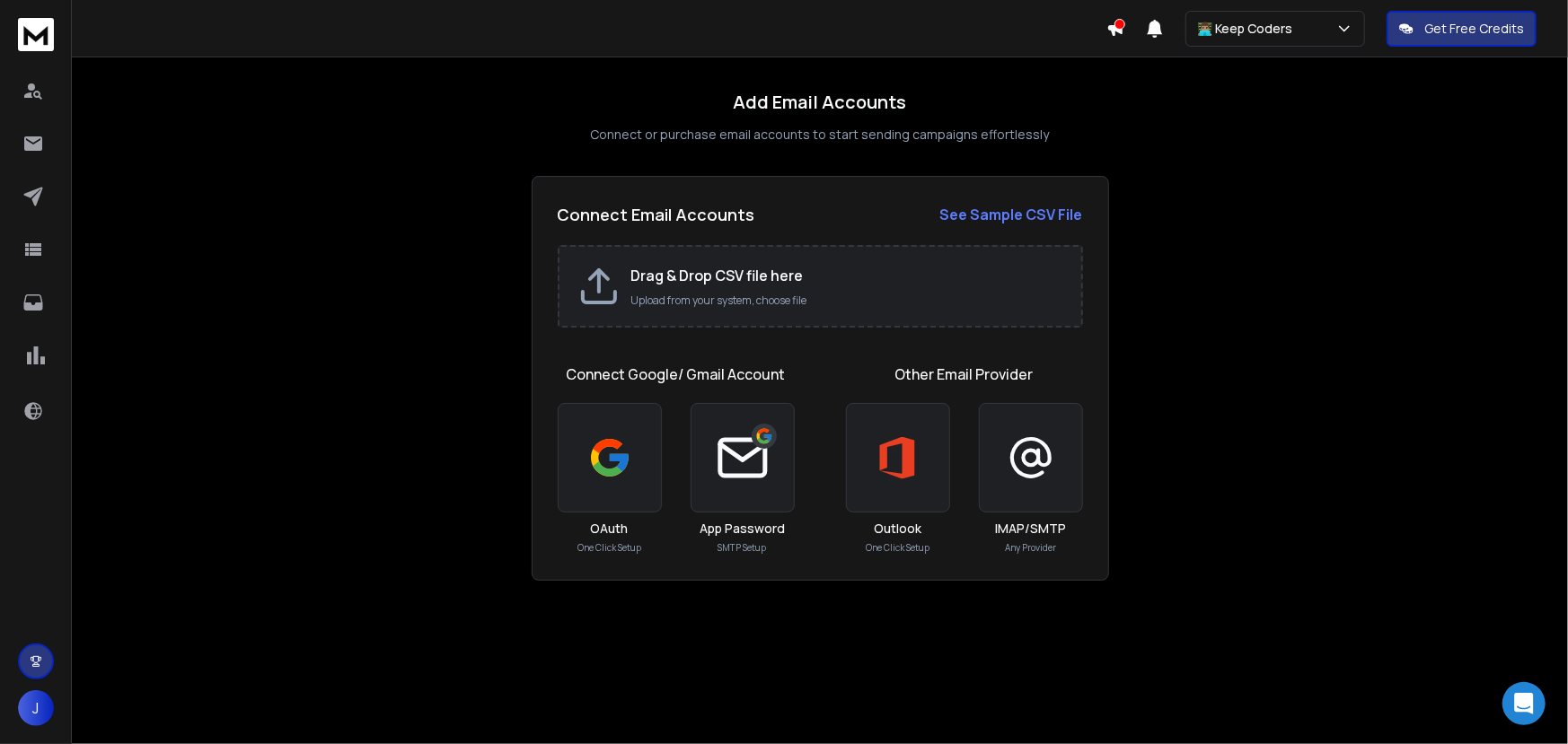
click at [632, 476] on div at bounding box center [610, 458] width 105 height 109
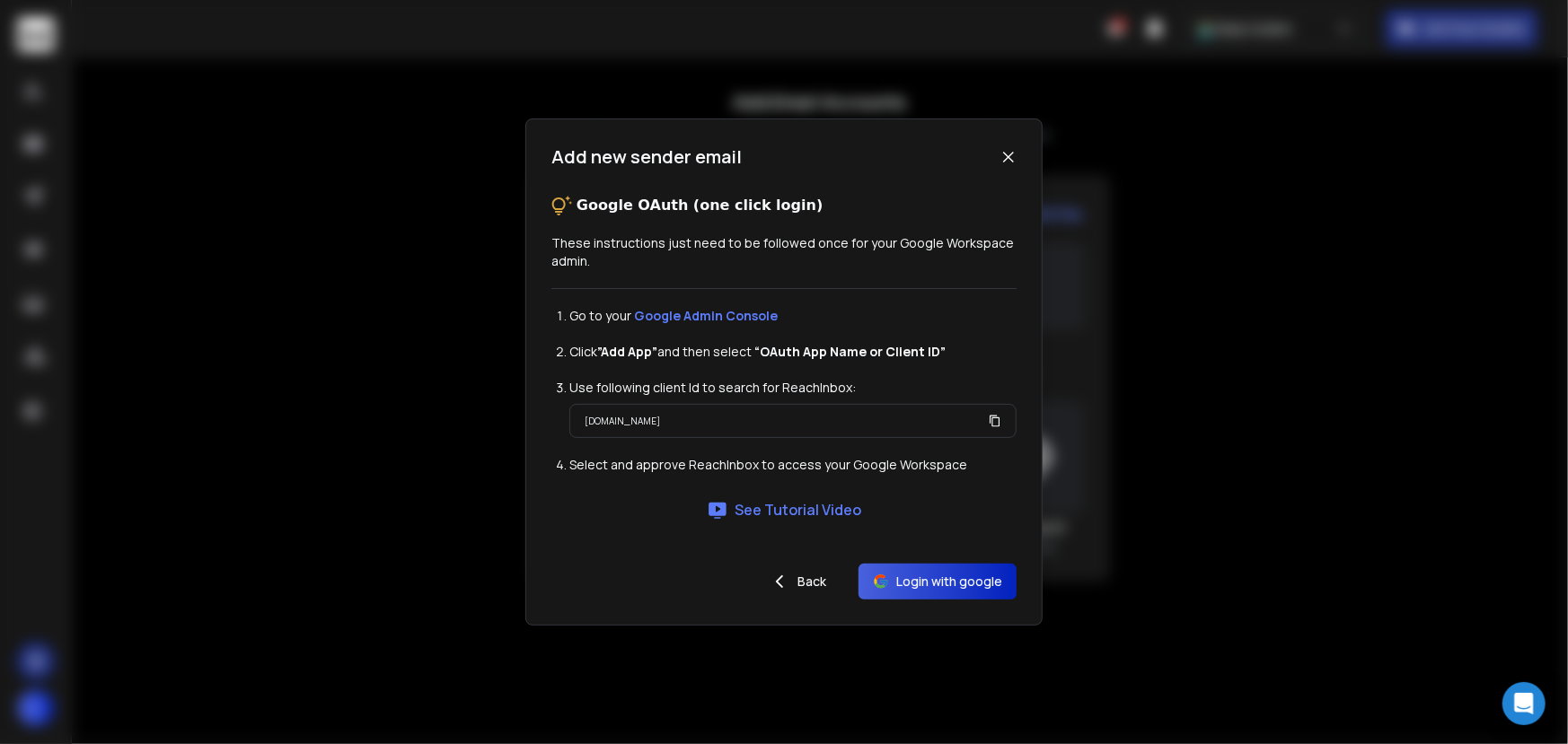
click at [900, 571] on button "Login with google" at bounding box center [938, 581] width 158 height 36
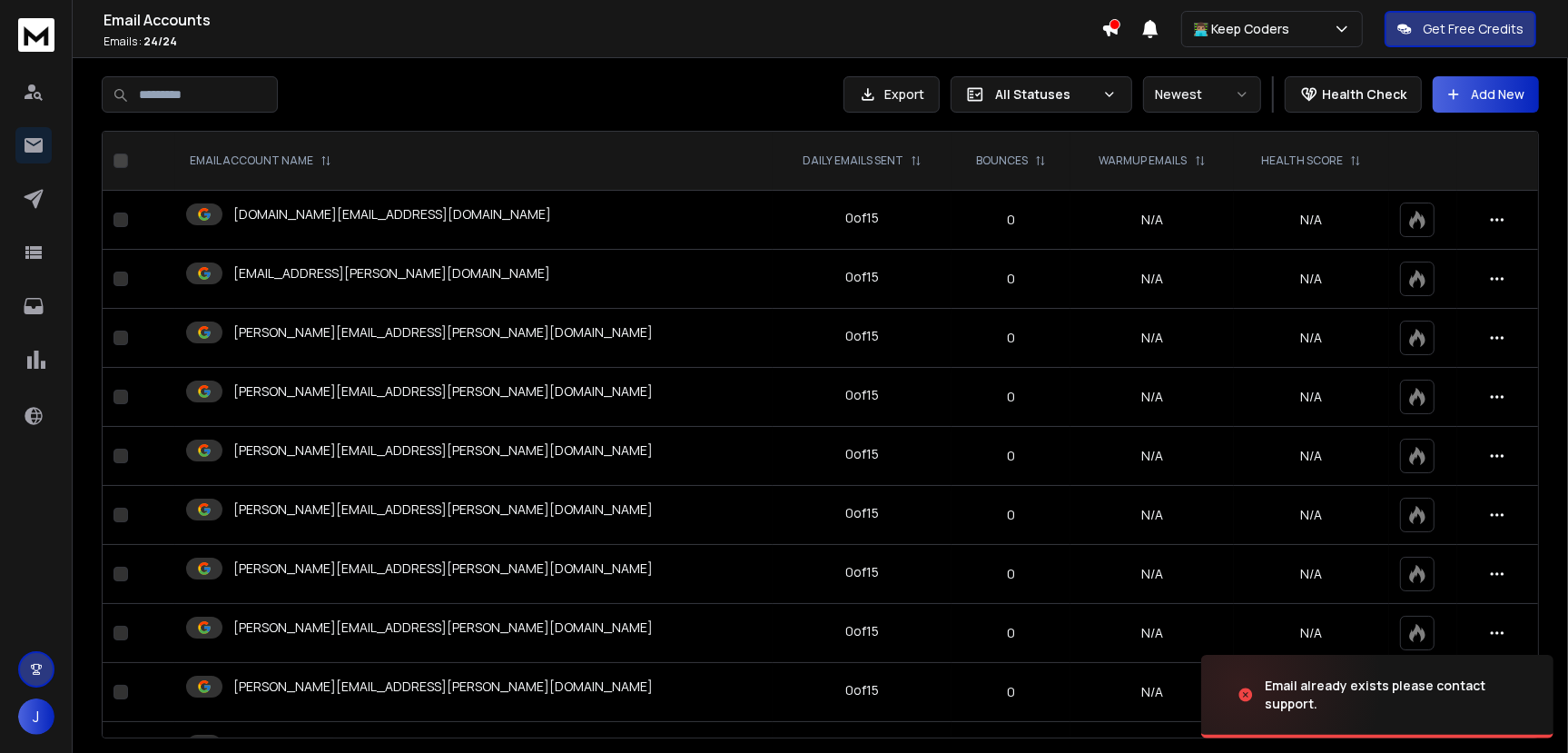
click at [1497, 103] on button "Add New" at bounding box center [1485, 94] width 106 height 36
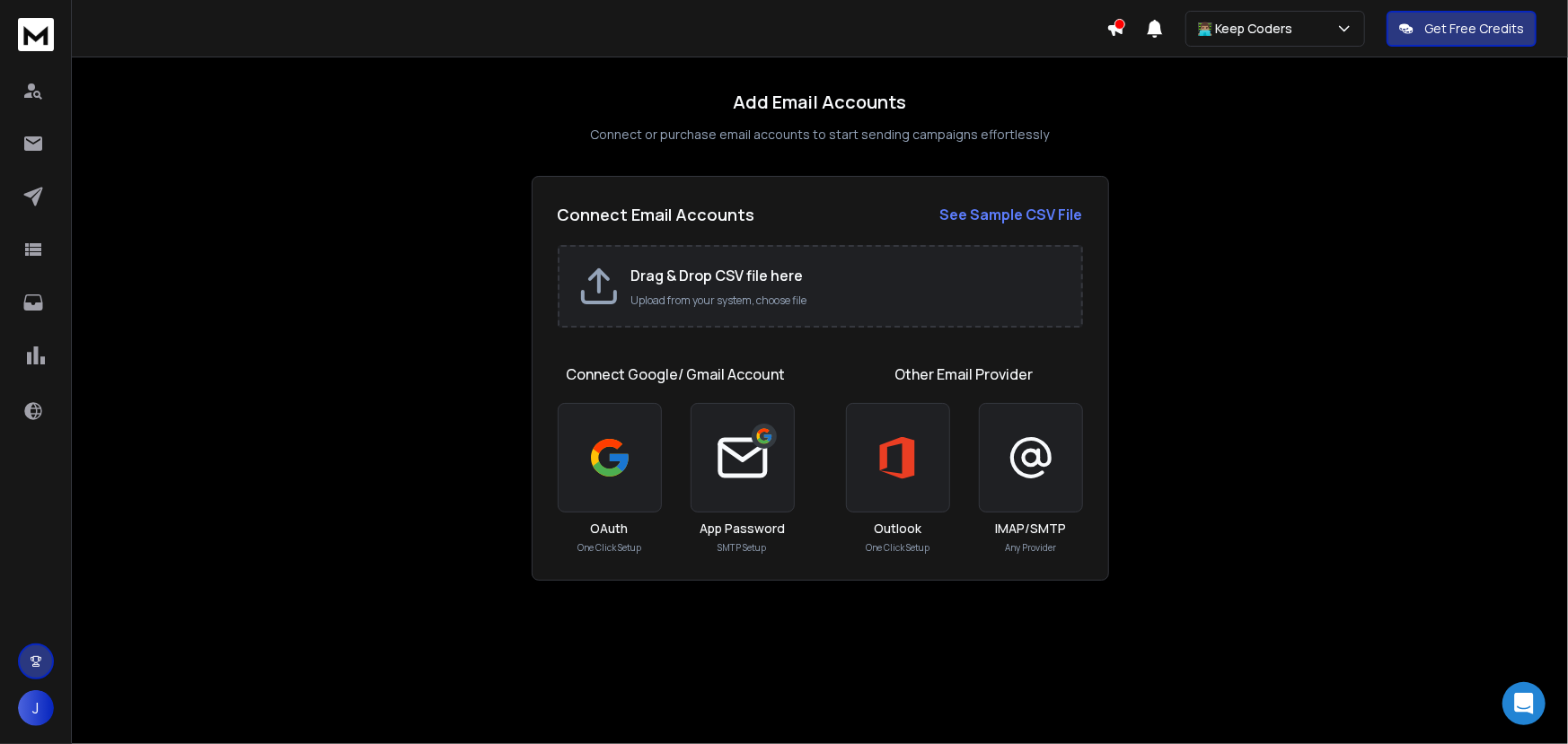
click at [612, 478] on icon at bounding box center [610, 457] width 45 height 54
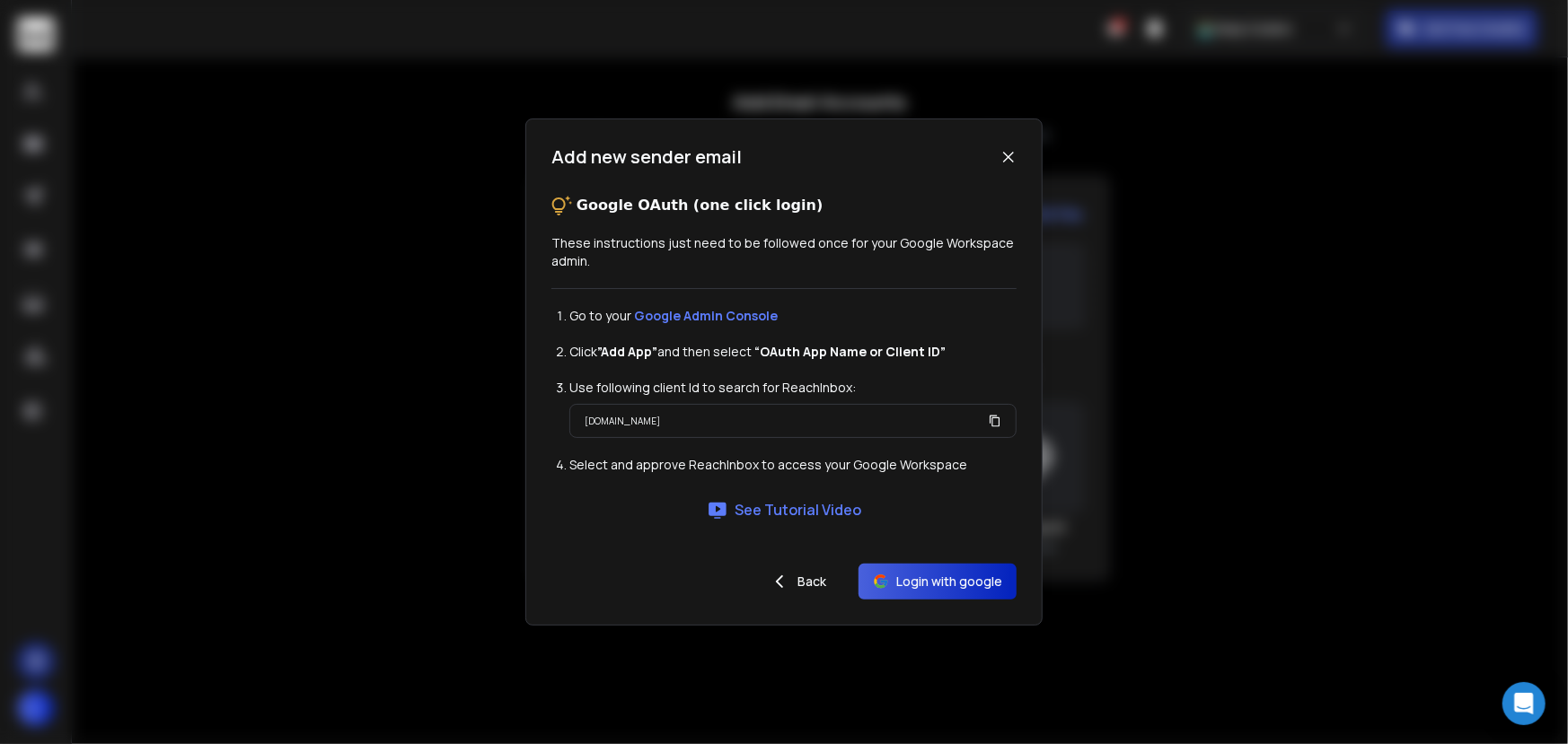
click at [956, 577] on button "Login with google" at bounding box center [938, 581] width 158 height 36
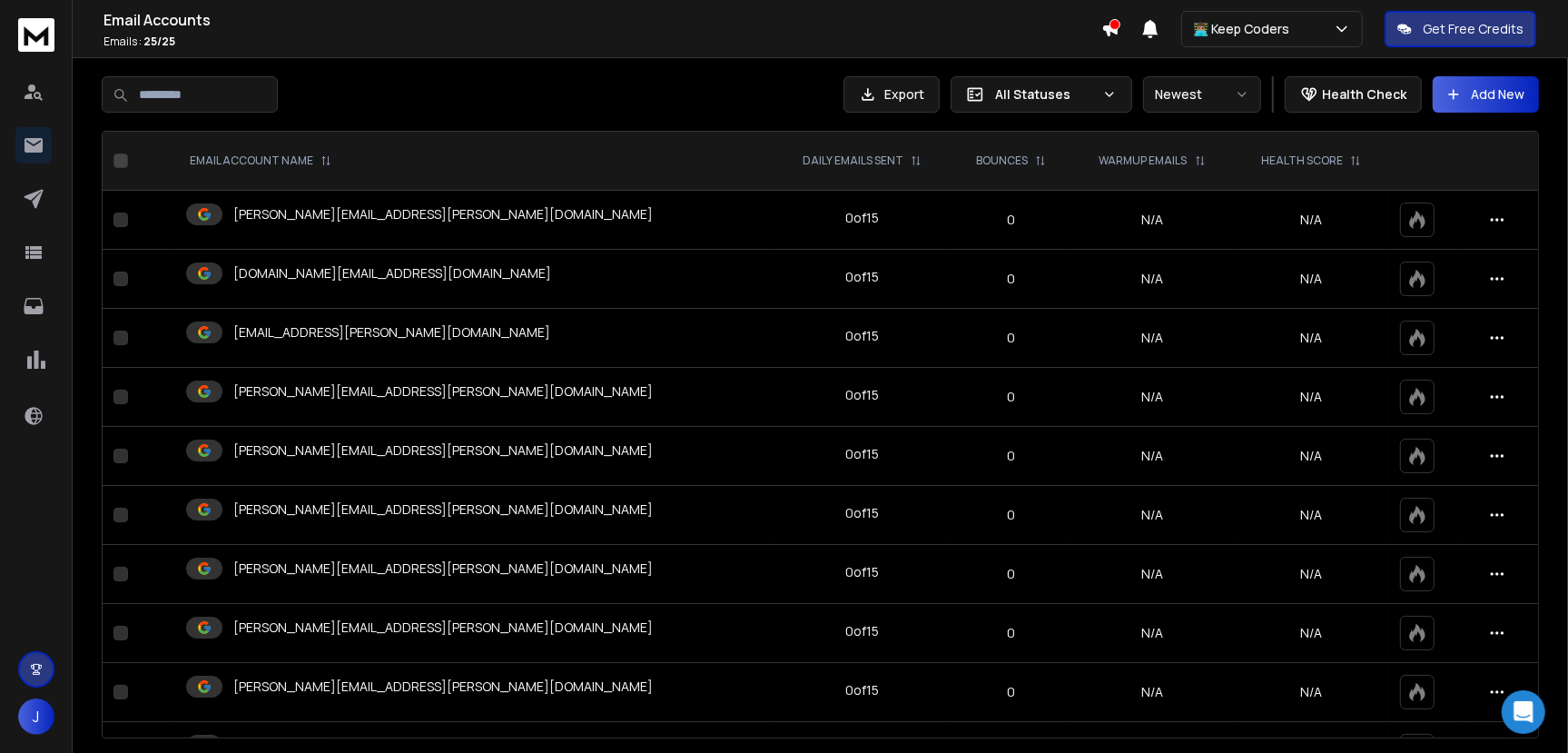
click at [1490, 75] on div "Export All Statuses Newest Health Check Add New EMAIL ACCOUNT NAME DAILY EMAILS…" at bounding box center [819, 407] width 1495 height 699
click at [1470, 111] on button "Add New" at bounding box center [1485, 94] width 106 height 36
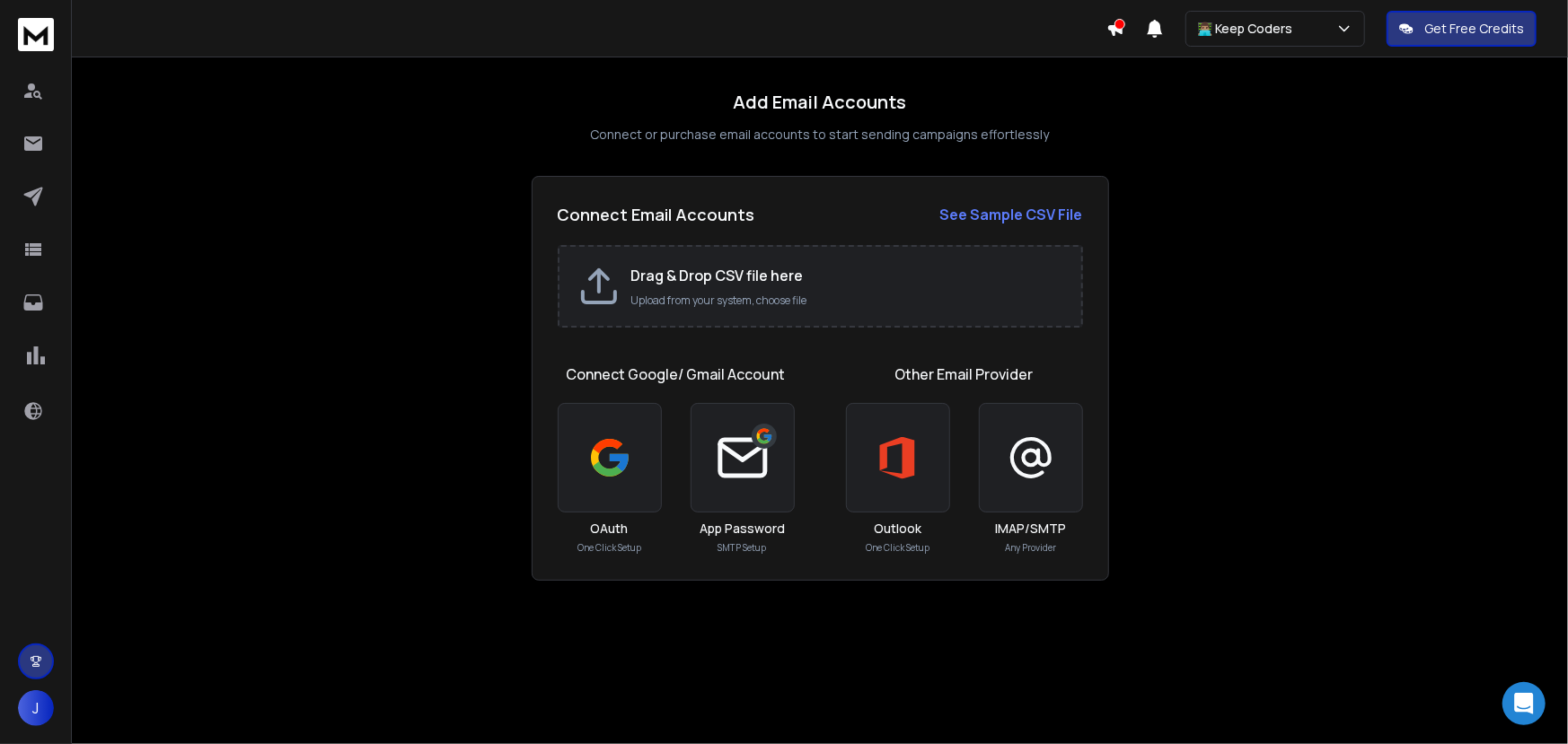
click at [605, 451] on icon at bounding box center [610, 457] width 45 height 54
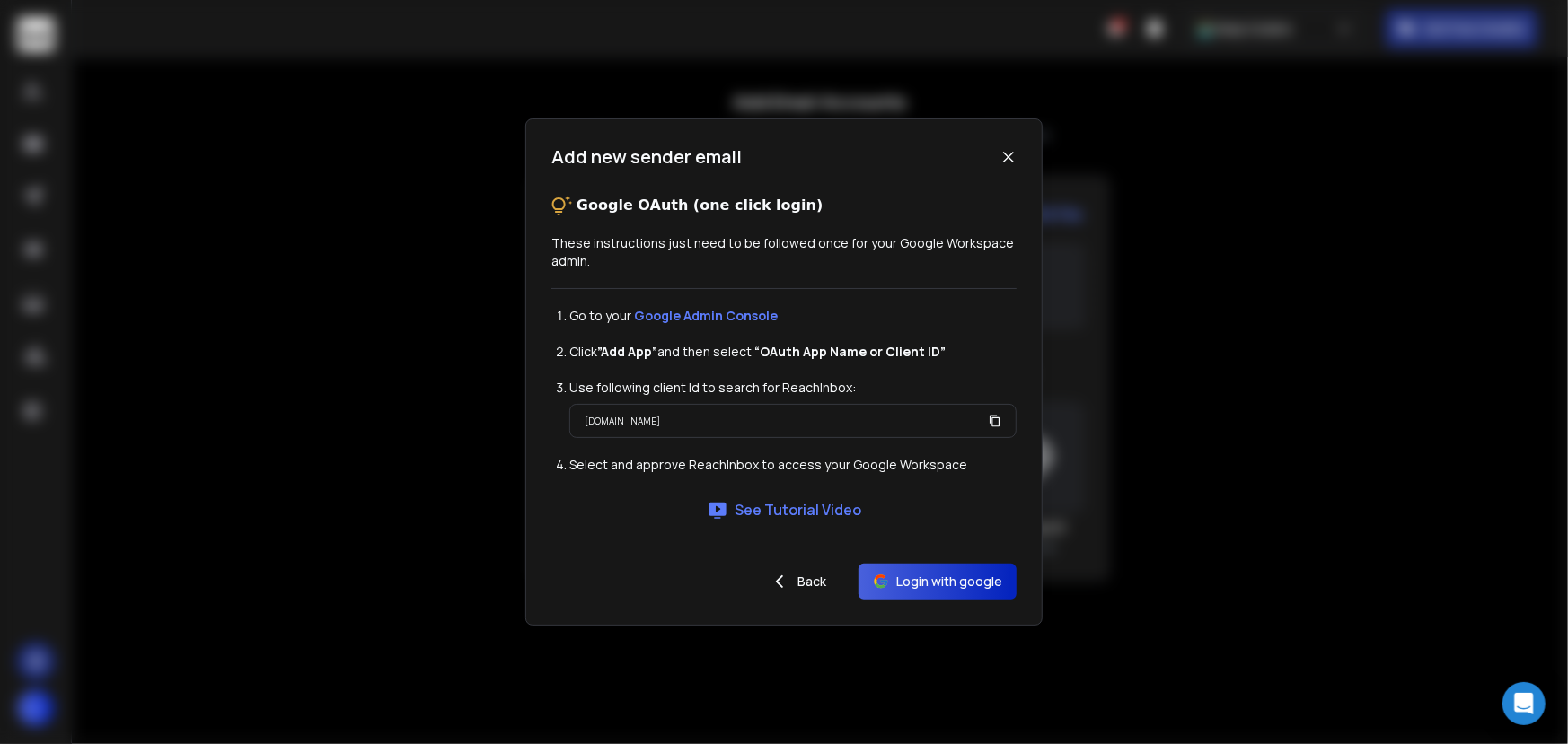
click at [949, 585] on button "Login with google" at bounding box center [938, 581] width 158 height 36
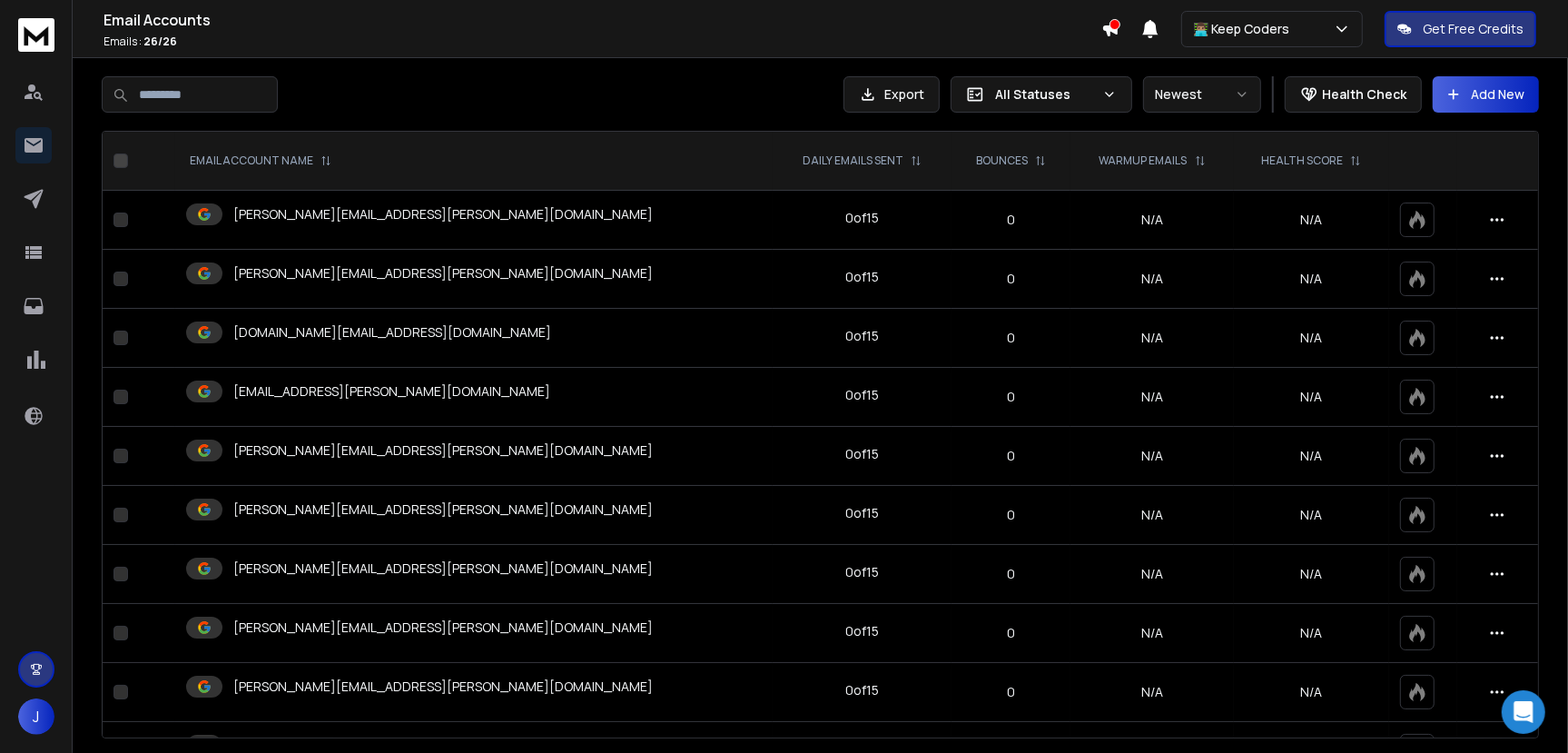
click at [1469, 100] on button "Add New" at bounding box center [1485, 94] width 106 height 36
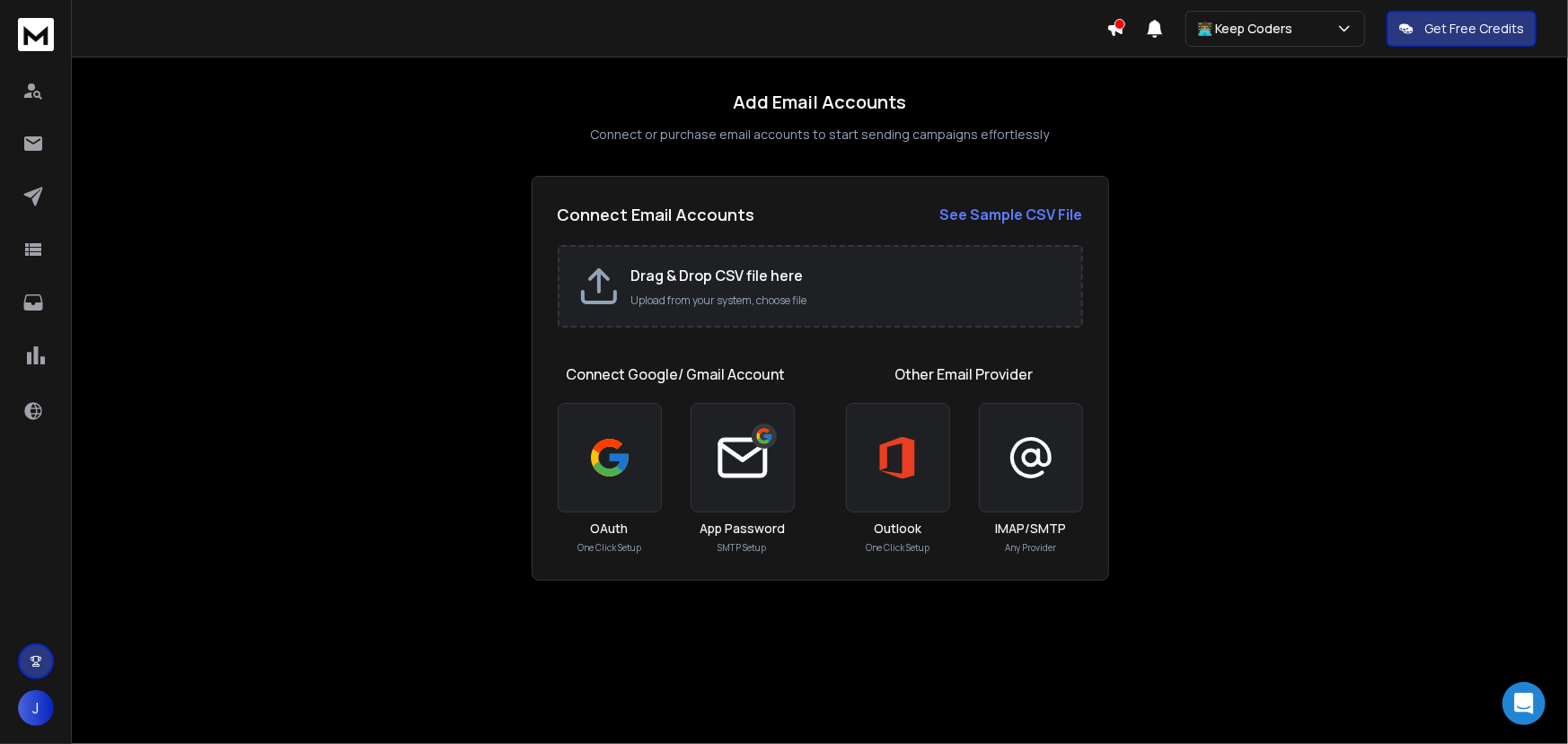
click at [593, 475] on icon at bounding box center [610, 457] width 45 height 54
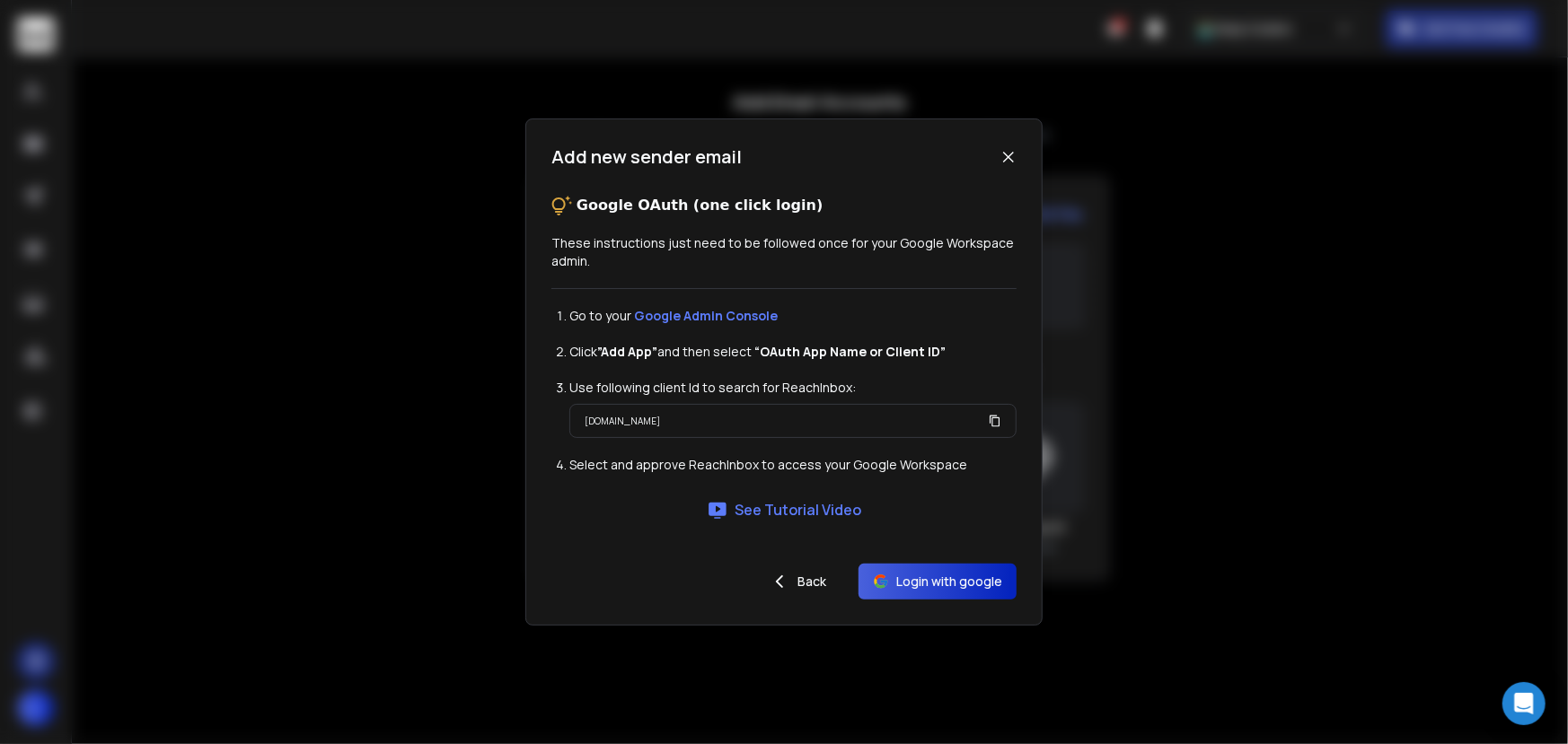
click at [921, 568] on button "Login with google" at bounding box center [938, 581] width 158 height 36
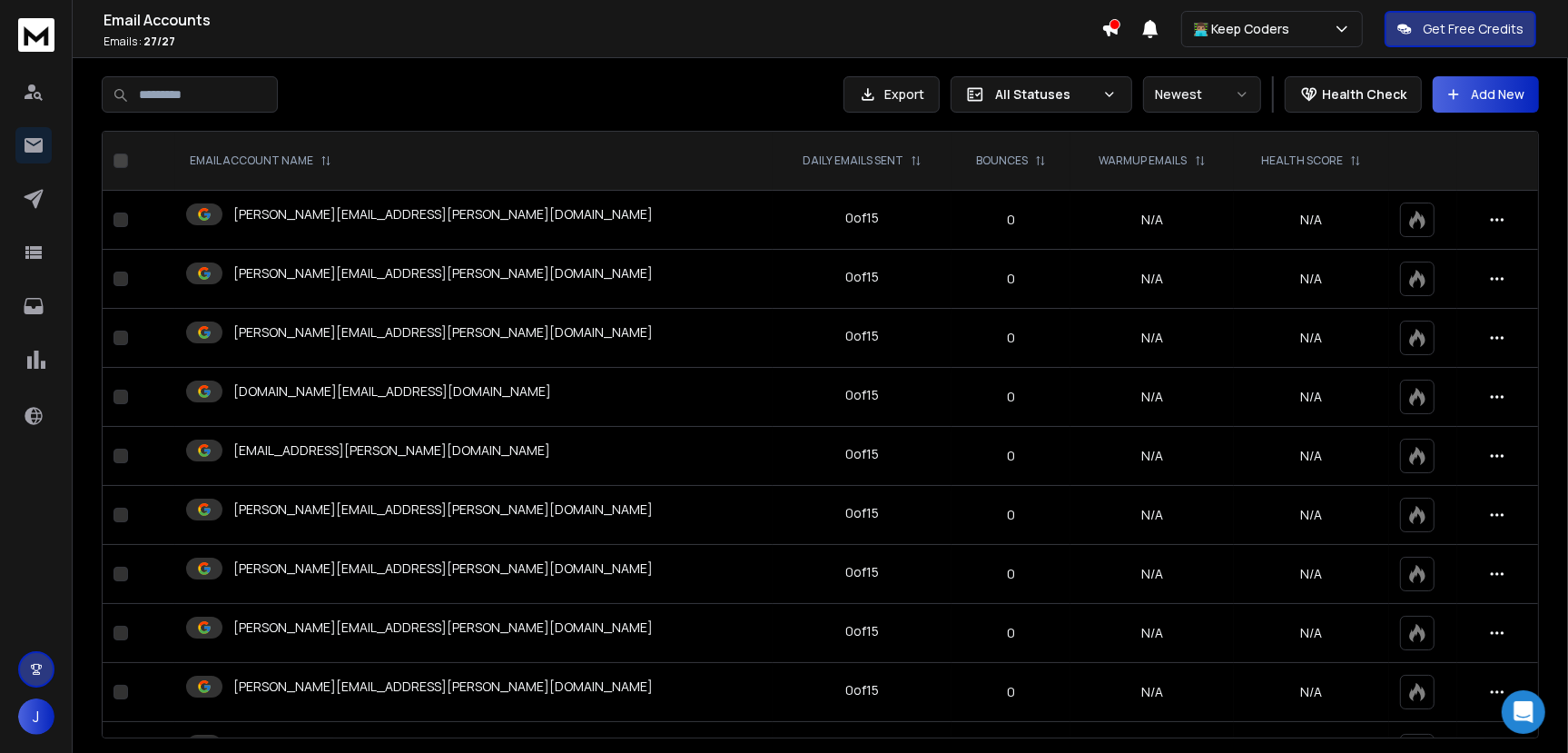
scroll to position [1056, 0]
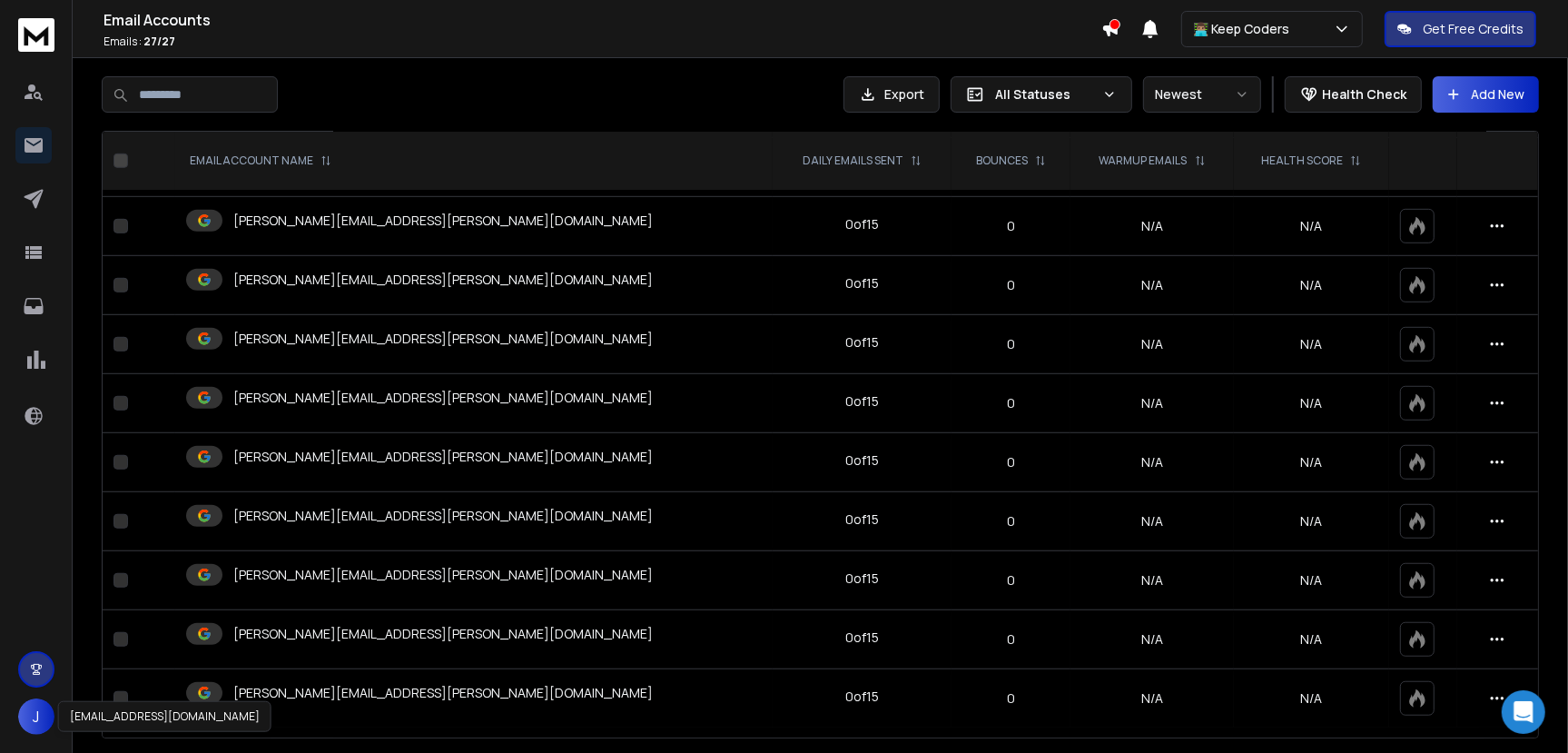
click at [48, 711] on span "J" at bounding box center [36, 717] width 36 height 36
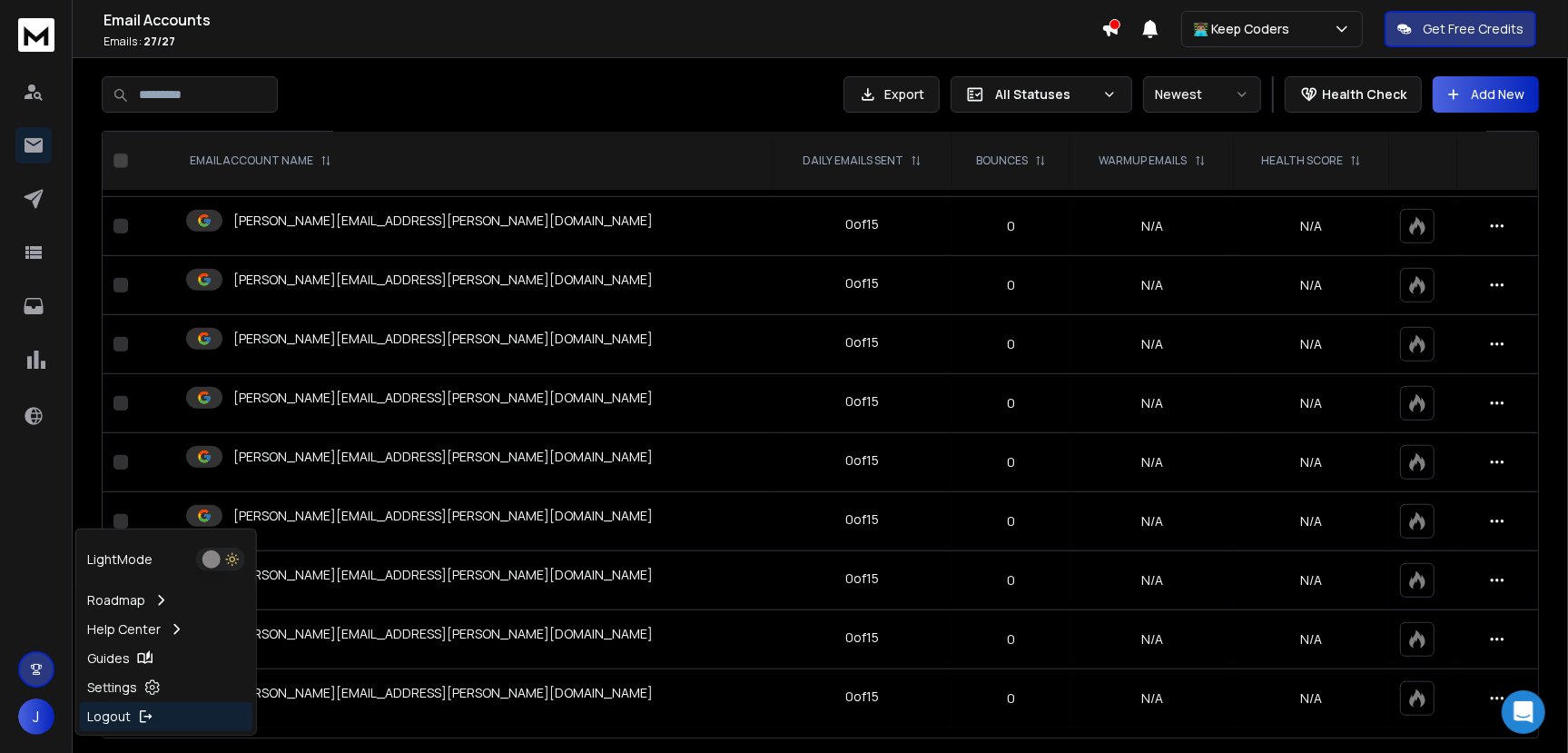
click at [163, 707] on div "Logout" at bounding box center [166, 717] width 172 height 29
